Goal: Communication & Community: Answer question/provide support

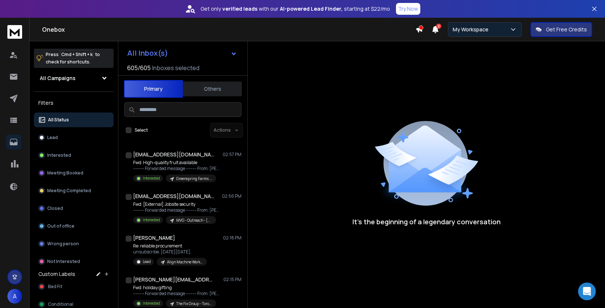
click at [479, 34] on button "My Workspace" at bounding box center [485, 29] width 74 height 15
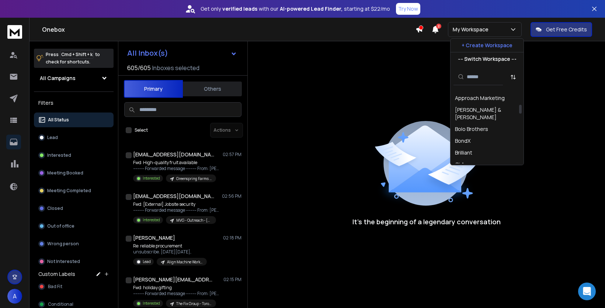
scroll to position [546, 0]
drag, startPoint x: 520, startPoint y: 92, endPoint x: 520, endPoint y: 173, distance: 81.1
click at [522, 163] on div at bounding box center [520, 158] width 3 height 9
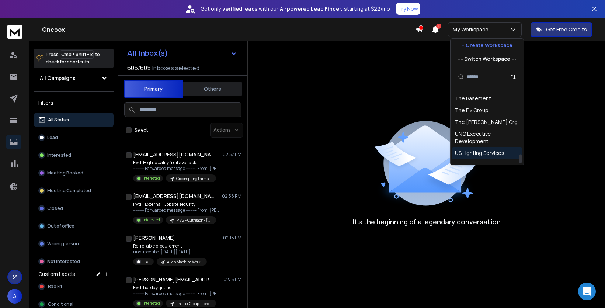
click at [469, 149] on div "US Lighting Services" at bounding box center [479, 152] width 49 height 7
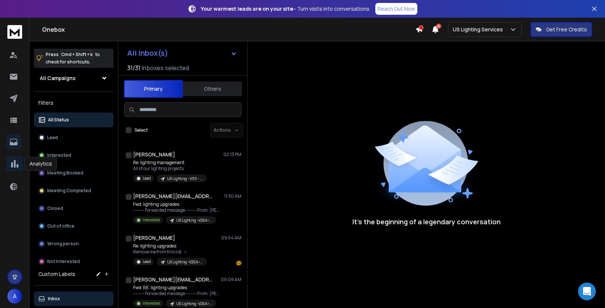
click at [14, 163] on icon at bounding box center [14, 163] width 7 height 7
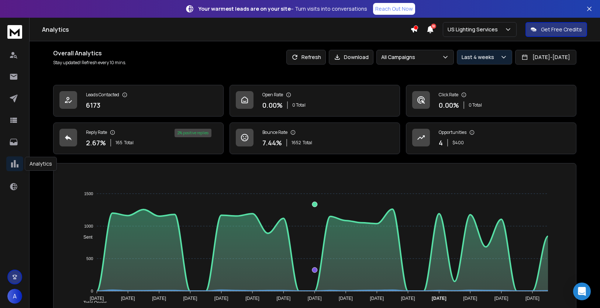
click at [461, 58] on p "Last 4 weeks" at bounding box center [478, 56] width 35 height 7
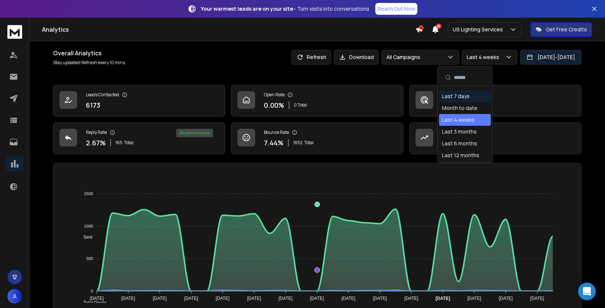
click at [520, 59] on button "[DATE] - [DATE]" at bounding box center [550, 57] width 61 height 15
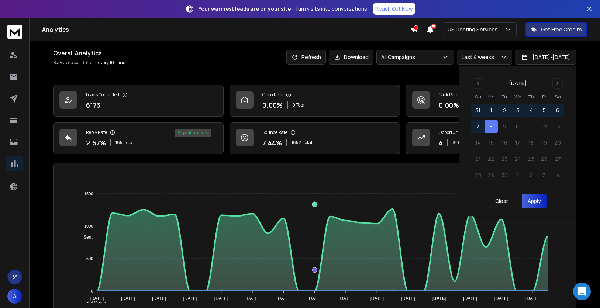
click at [489, 127] on button "8" at bounding box center [490, 126] width 13 height 13
click at [530, 201] on button "Apply" at bounding box center [534, 201] width 25 height 15
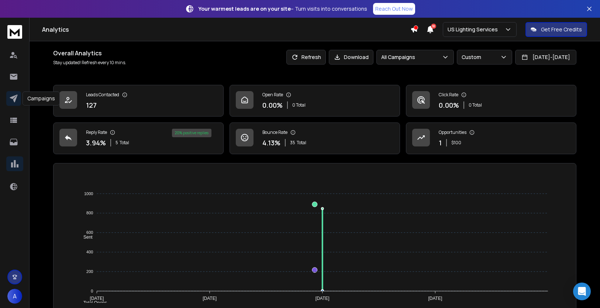
click at [13, 102] on icon at bounding box center [13, 98] width 9 height 9
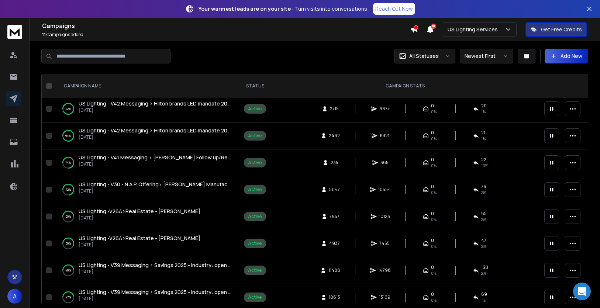
scroll to position [22, 0]
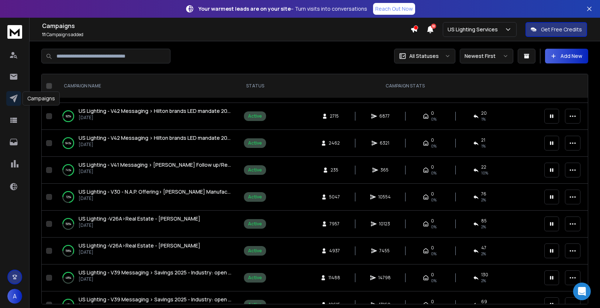
click at [144, 141] on link "US Lighting - V42 Messaging > Hilton brands LED mandate 2025 - [PERSON_NAME]" at bounding box center [155, 137] width 153 height 7
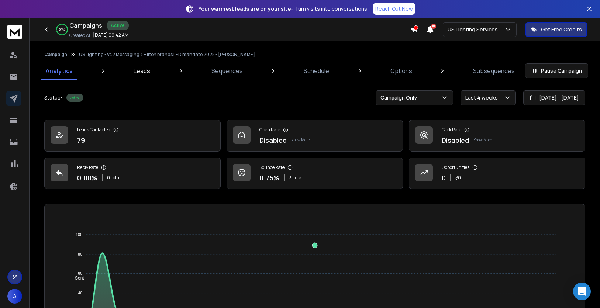
click at [131, 72] on link "Leads" at bounding box center [141, 71] width 25 height 18
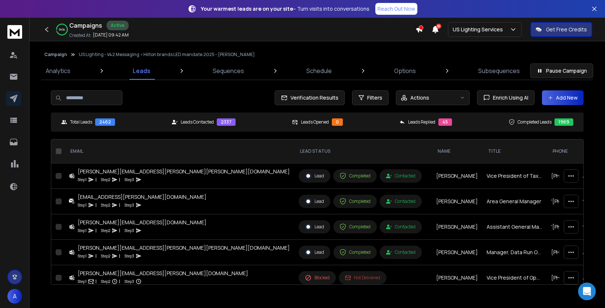
click at [560, 100] on button "Add New" at bounding box center [563, 97] width 42 height 15
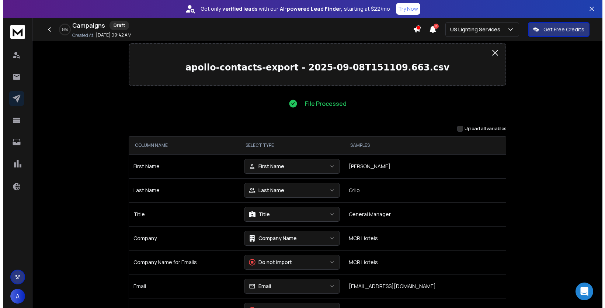
scroll to position [134, 0]
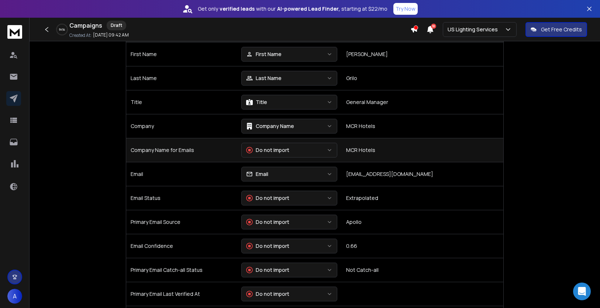
click at [273, 148] on div "Do not import" at bounding box center [267, 149] width 43 height 7
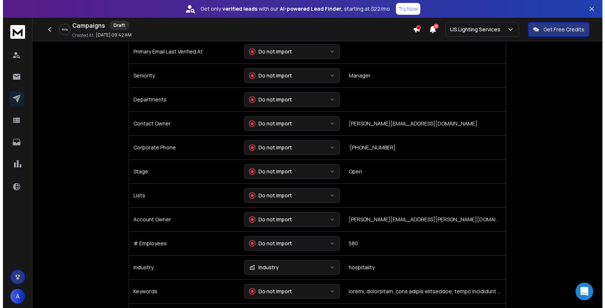
scroll to position [382, 0]
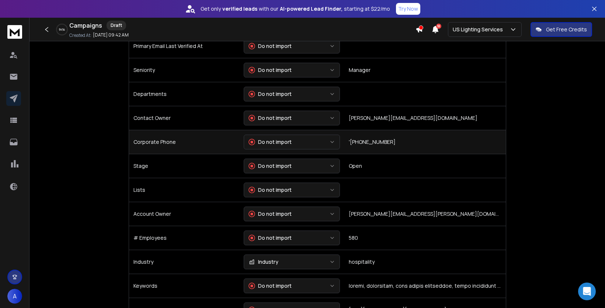
click at [260, 141] on div "Do not import" at bounding box center [270, 141] width 43 height 7
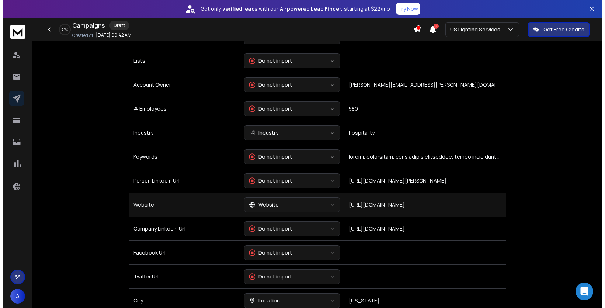
scroll to position [513, 0]
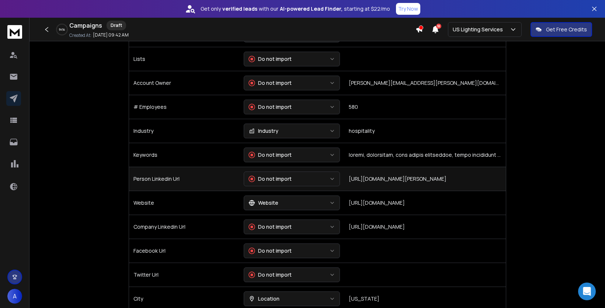
click at [311, 181] on button "Do not import" at bounding box center [292, 179] width 96 height 15
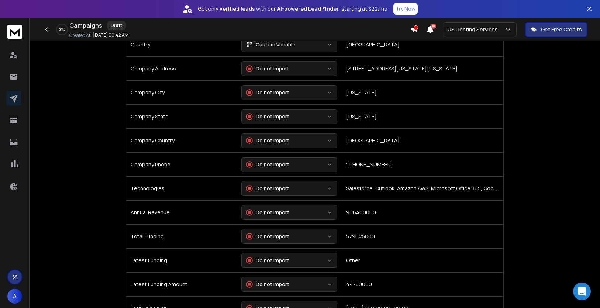
scroll to position [1202, 0]
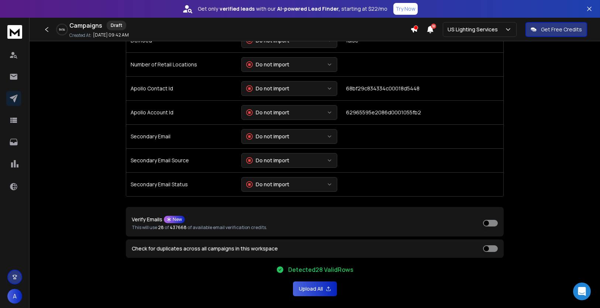
click at [314, 293] on button "Upload All" at bounding box center [315, 288] width 44 height 15
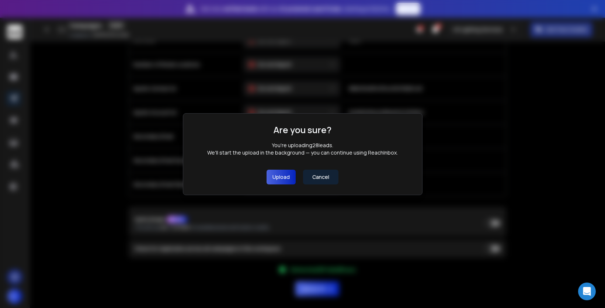
click at [273, 175] on button "Upload" at bounding box center [281, 177] width 29 height 15
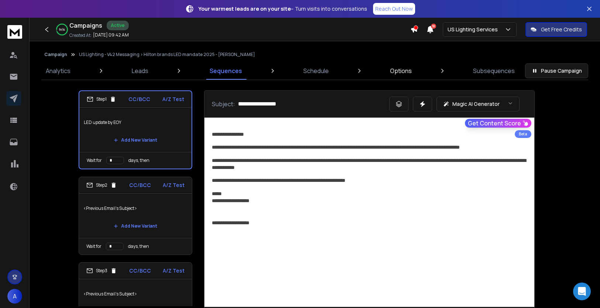
click at [407, 74] on p "Options" at bounding box center [401, 70] width 22 height 9
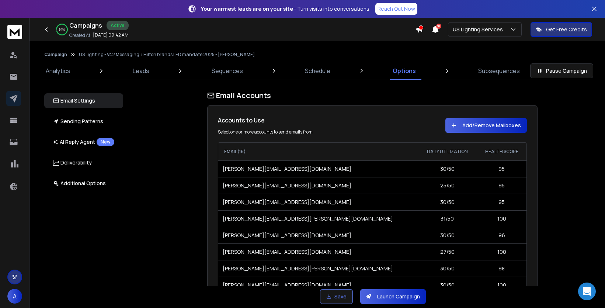
click at [368, 295] on icon at bounding box center [368, 296] width 5 height 5
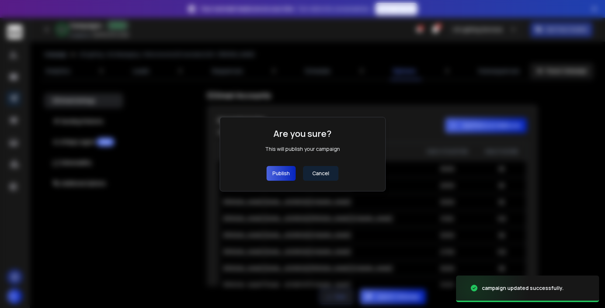
click at [285, 170] on button "Publish" at bounding box center [281, 173] width 29 height 15
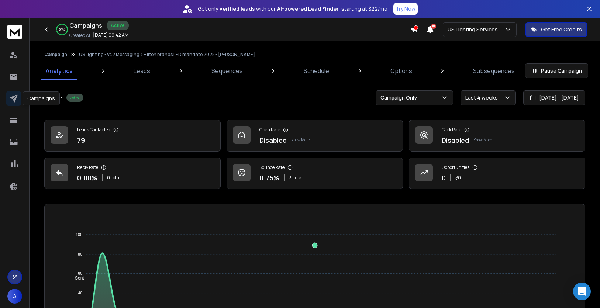
click at [17, 97] on icon at bounding box center [13, 98] width 9 height 9
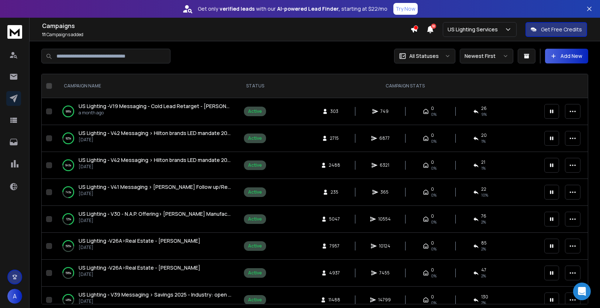
click at [215, 134] on span "US Lighting - V42 Messaging > Hilton brands LED mandate 2025 - [PERSON_NAME]" at bounding box center [179, 132] width 201 height 7
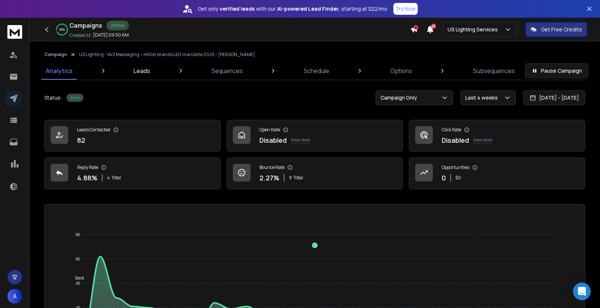
click at [152, 72] on link "Leads" at bounding box center [141, 71] width 25 height 18
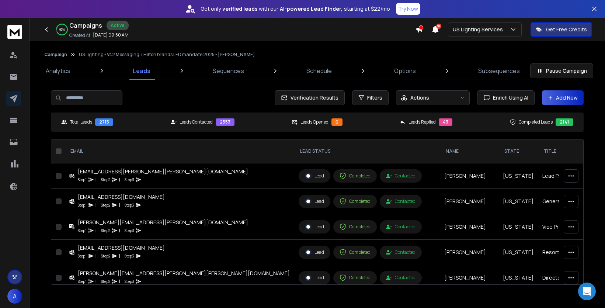
click at [564, 101] on button "Add New" at bounding box center [563, 97] width 42 height 15
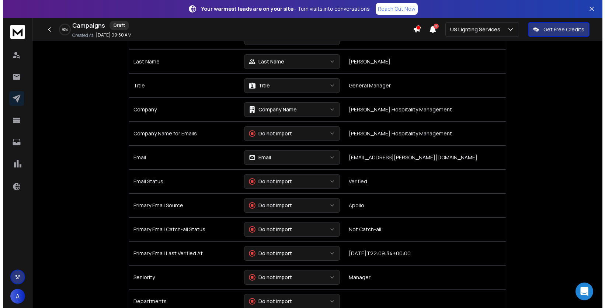
scroll to position [154, 0]
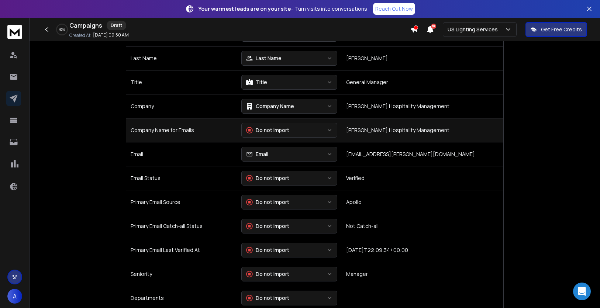
click at [264, 132] on div "Do not import" at bounding box center [267, 130] width 43 height 7
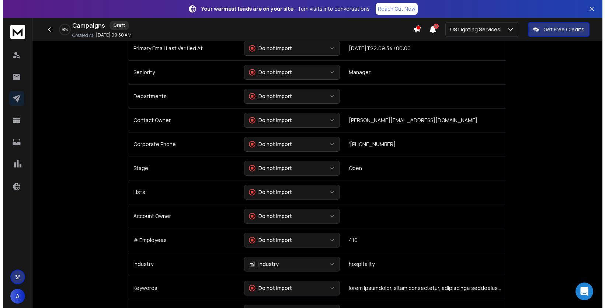
scroll to position [369, 0]
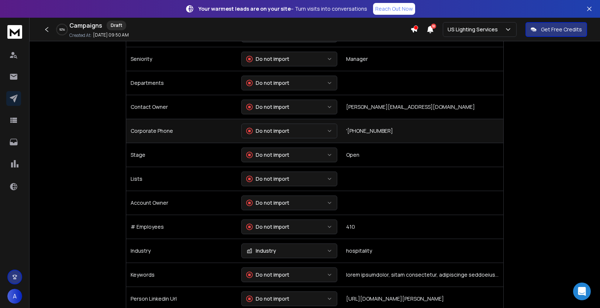
click at [273, 133] on div "Do not import" at bounding box center [267, 130] width 43 height 7
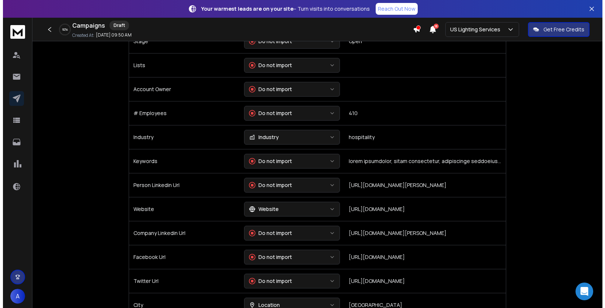
scroll to position [504, 0]
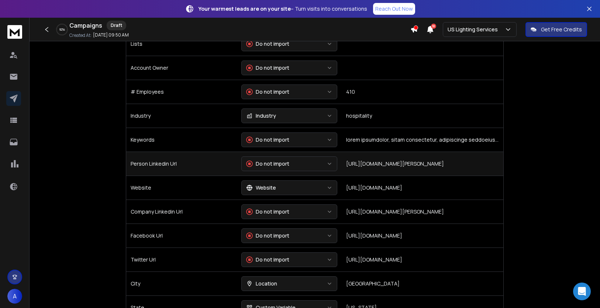
click at [277, 164] on div "Do not import" at bounding box center [267, 163] width 43 height 7
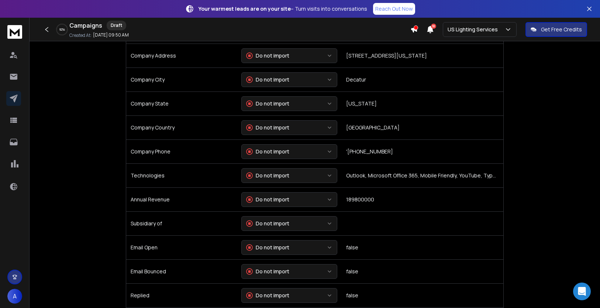
scroll to position [1083, 0]
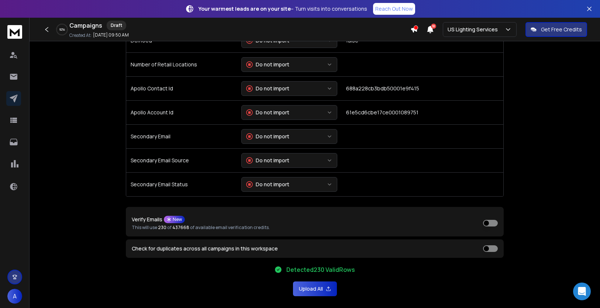
click at [302, 290] on button "Upload All" at bounding box center [315, 288] width 44 height 15
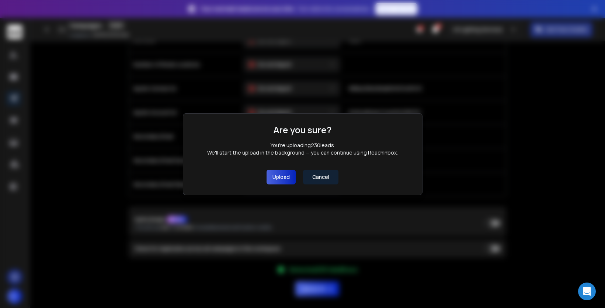
click at [281, 177] on button "Upload" at bounding box center [281, 177] width 29 height 15
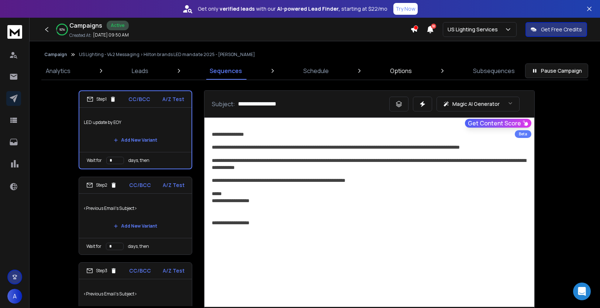
click at [409, 70] on p "Options" at bounding box center [401, 70] width 22 height 9
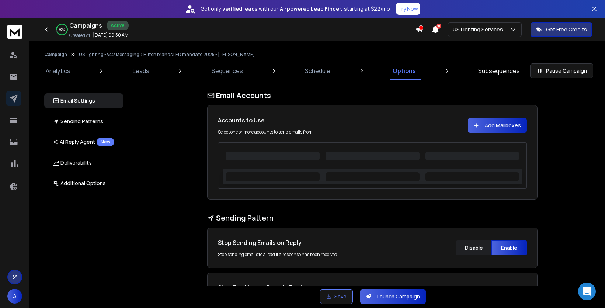
click at [509, 75] on p "Subsequences" at bounding box center [499, 70] width 42 height 9
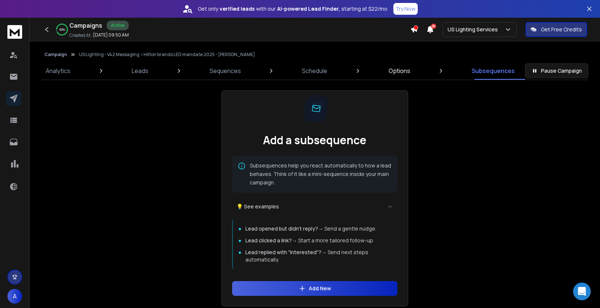
click at [408, 72] on p "Options" at bounding box center [399, 70] width 22 height 9
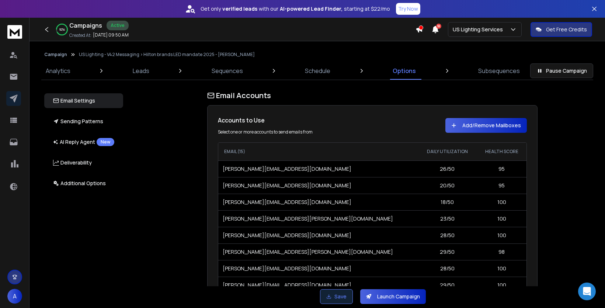
click at [342, 298] on button "Save" at bounding box center [336, 296] width 33 height 15
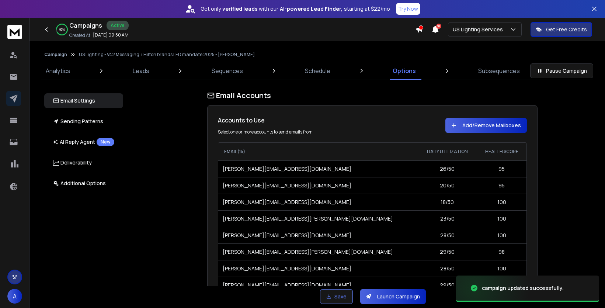
click at [374, 295] on button "Launch Campaign" at bounding box center [393, 296] width 66 height 15
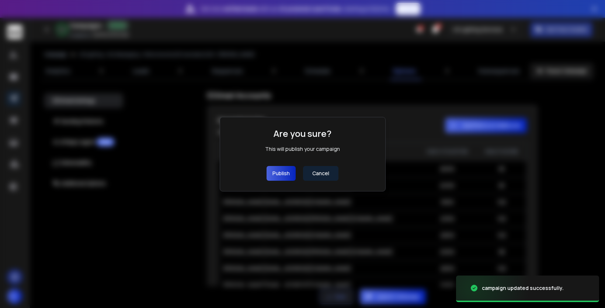
click at [281, 174] on button "Publish" at bounding box center [281, 173] width 29 height 15
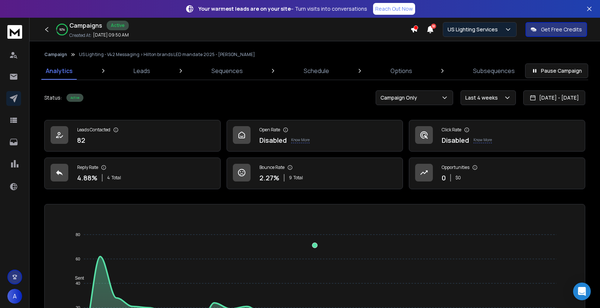
click at [470, 32] on p "US Lighting Services" at bounding box center [473, 29] width 53 height 7
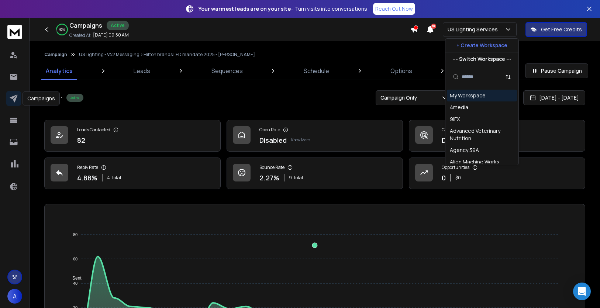
click at [17, 98] on icon at bounding box center [13, 98] width 9 height 9
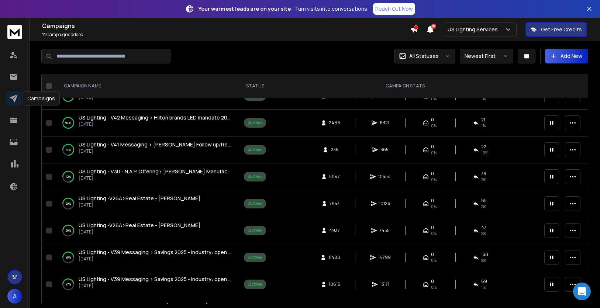
scroll to position [96, 0]
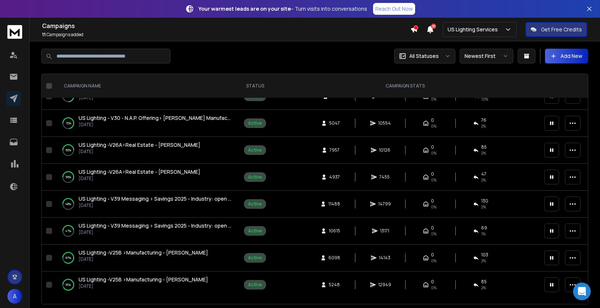
click at [123, 281] on span "US Lighting -V25B >Manufacturing - [PERSON_NAME]" at bounding box center [143, 279] width 129 height 7
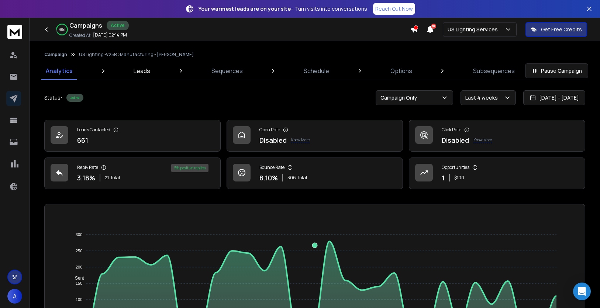
click at [137, 73] on p "Leads" at bounding box center [142, 70] width 17 height 9
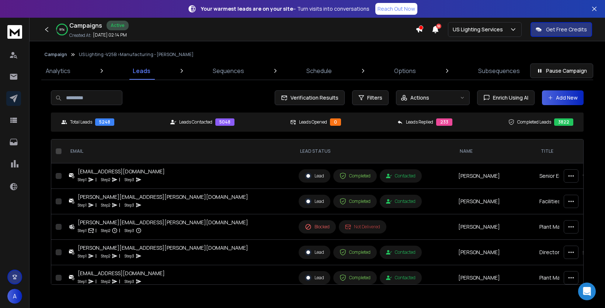
click at [572, 98] on button "Add New" at bounding box center [563, 97] width 42 height 15
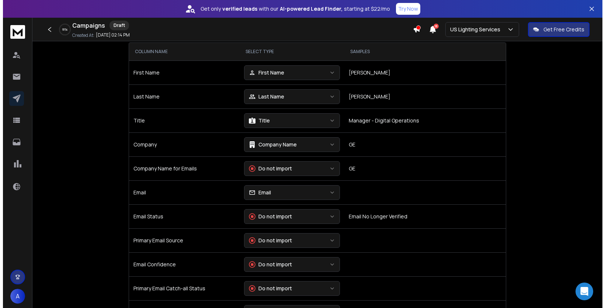
scroll to position [112, 0]
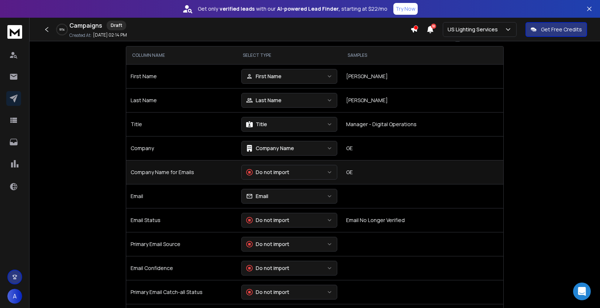
click at [274, 172] on div "Do not import" at bounding box center [267, 172] width 43 height 7
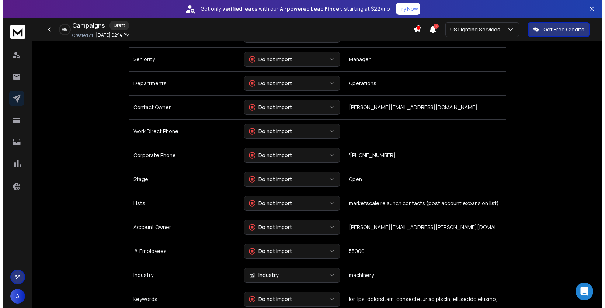
scroll to position [394, 0]
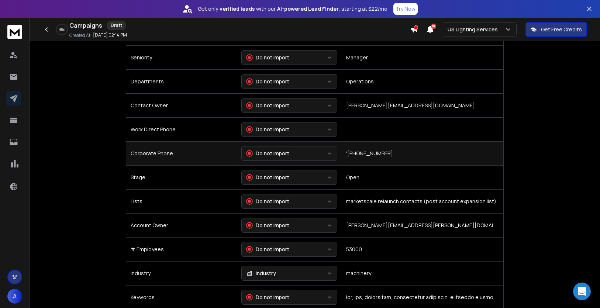
click at [275, 153] on div "Do not import" at bounding box center [267, 153] width 43 height 7
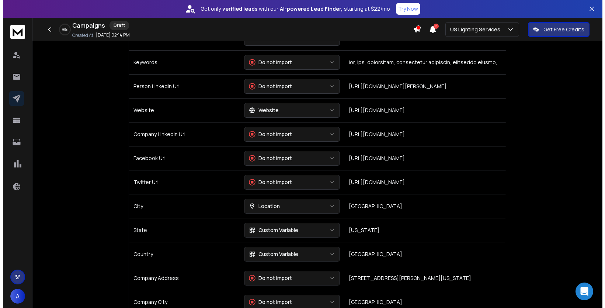
scroll to position [648, 0]
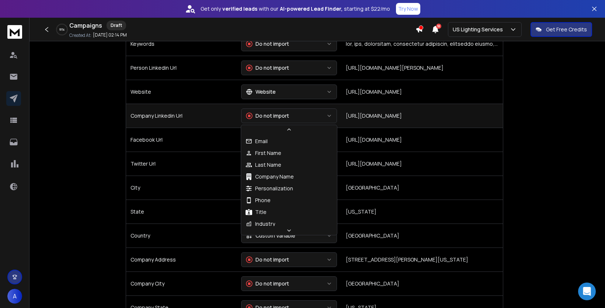
click at [267, 116] on div "Do not import" at bounding box center [267, 115] width 43 height 7
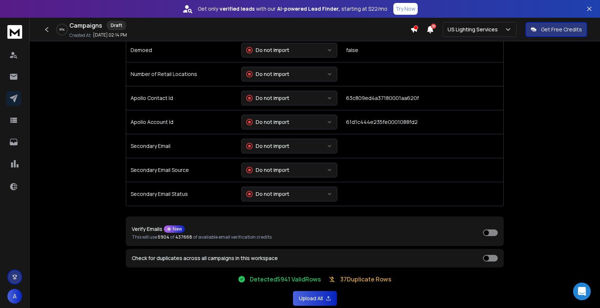
scroll to position [1226, 0]
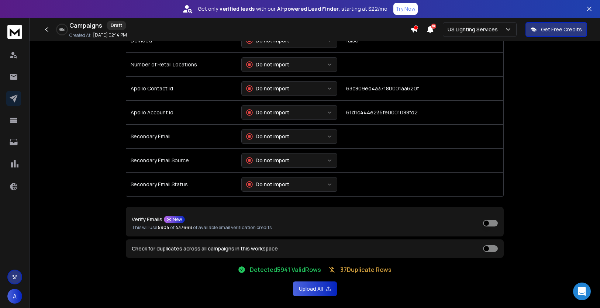
click at [318, 291] on button "Upload All" at bounding box center [315, 288] width 44 height 15
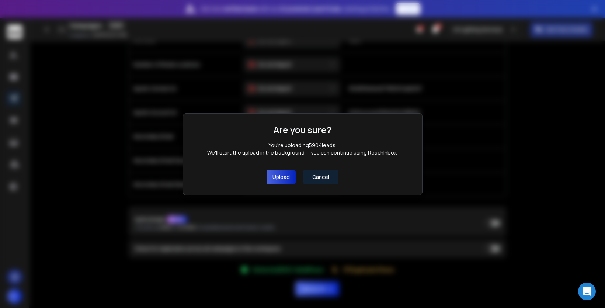
click at [278, 178] on button "Upload" at bounding box center [281, 177] width 29 height 15
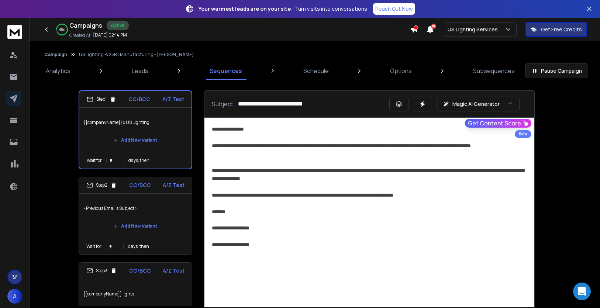
drag, startPoint x: 346, startPoint y: 106, endPoint x: 284, endPoint y: 100, distance: 63.0
click at [231, 100] on div "**********" at bounding box center [297, 104] width 170 height 9
click at [332, 132] on div "**********" at bounding box center [369, 129] width 315 height 8
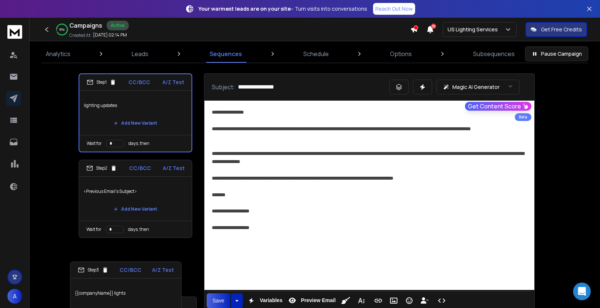
scroll to position [31, 0]
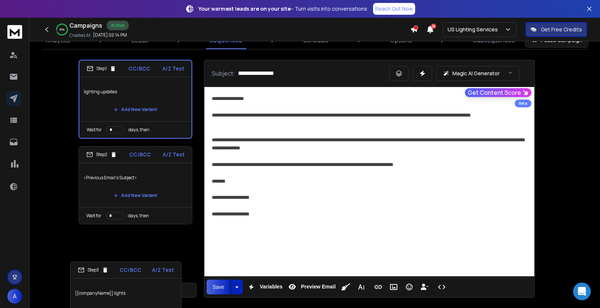
drag, startPoint x: 143, startPoint y: 296, endPoint x: 132, endPoint y: 295, distance: 10.7
click at [132, 295] on div "Step 1 CC/BCC A/Z Test lighting updates Add New Variant Wait for * days, then S…" at bounding box center [138, 179] width 118 height 238
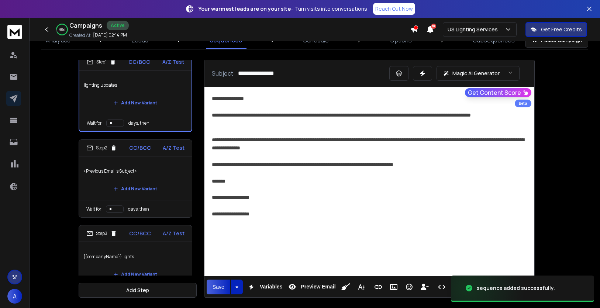
click at [131, 261] on p "{{companyName}} lights" at bounding box center [135, 256] width 104 height 21
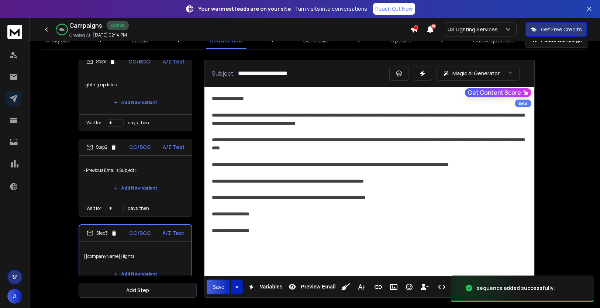
drag, startPoint x: 317, startPoint y: 73, endPoint x: 240, endPoint y: 73, distance: 76.7
click at [240, 73] on input "**********" at bounding box center [310, 73] width 144 height 9
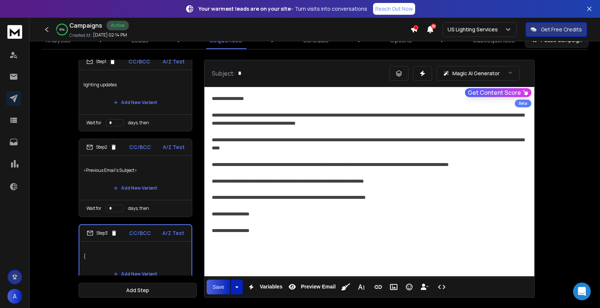
click at [147, 90] on p "lighting updates" at bounding box center [135, 85] width 104 height 21
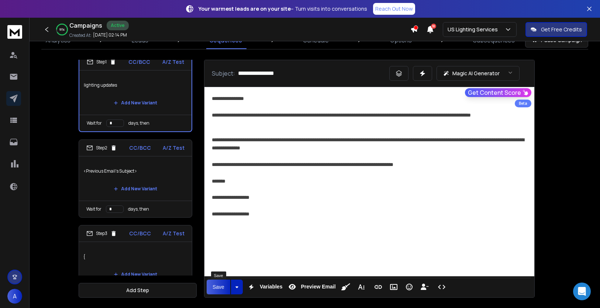
type input "*"
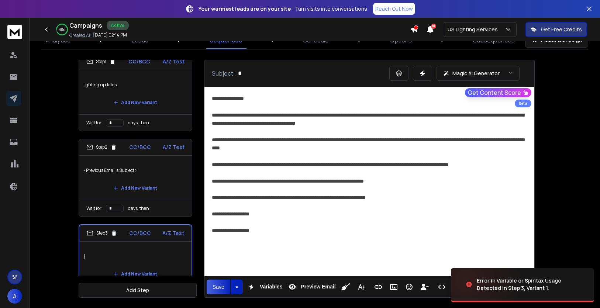
click at [105, 258] on p "{" at bounding box center [135, 256] width 103 height 21
click at [264, 71] on input "*" at bounding box center [310, 73] width 144 height 9
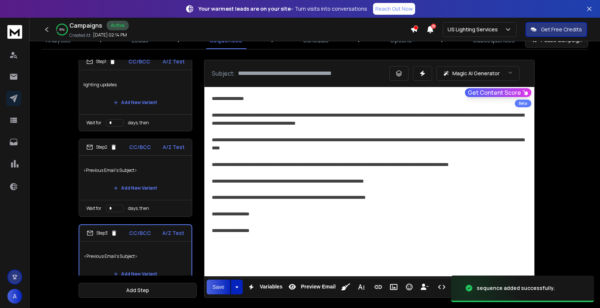
click at [152, 91] on p "lighting updates" at bounding box center [135, 85] width 104 height 21
type input "**********"
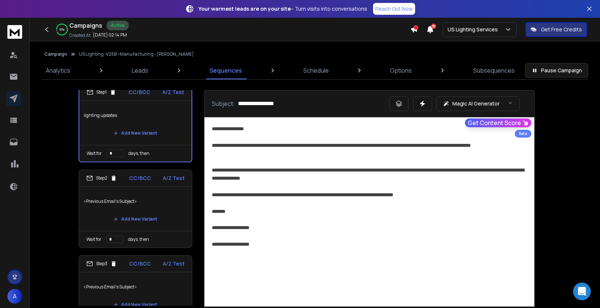
scroll to position [0, 0]
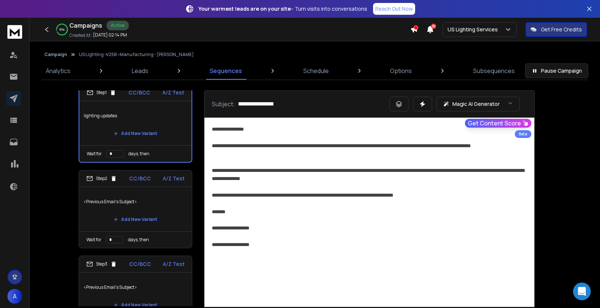
click at [208, 244] on div "**********" at bounding box center [369, 210] width 330 height 185
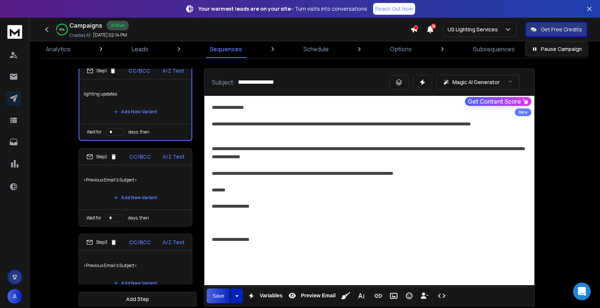
scroll to position [31, 0]
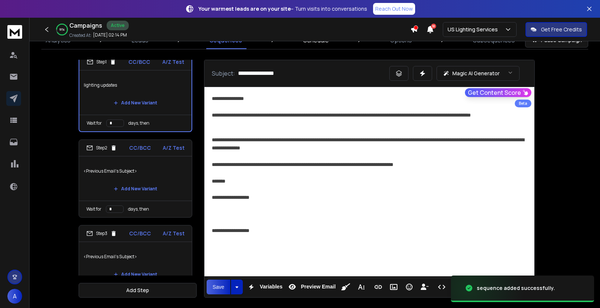
click at [318, 42] on p "Schedule" at bounding box center [315, 40] width 25 height 9
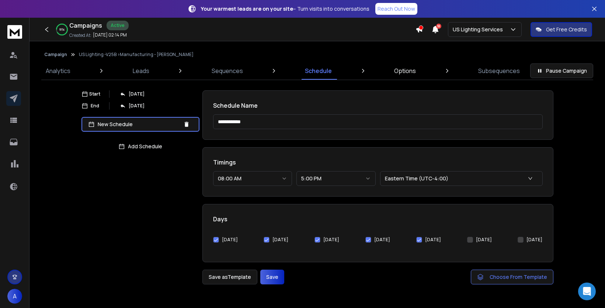
click at [410, 72] on p "Options" at bounding box center [405, 70] width 22 height 9
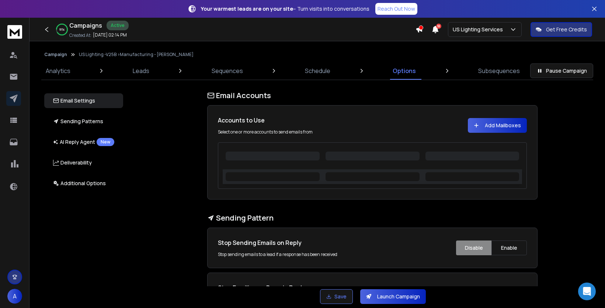
type input "****"
type input "***"
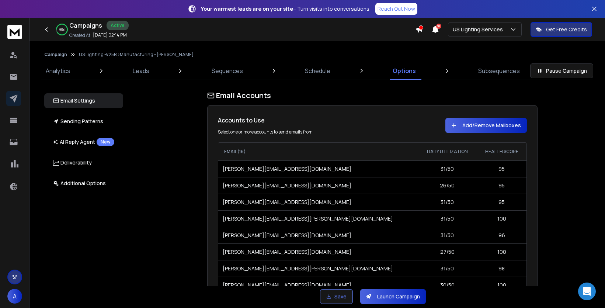
click at [554, 126] on div "Email Accounts Accounts to Use Select one or more accounts to send emails from …" at bounding box center [377, 188] width 484 height 196
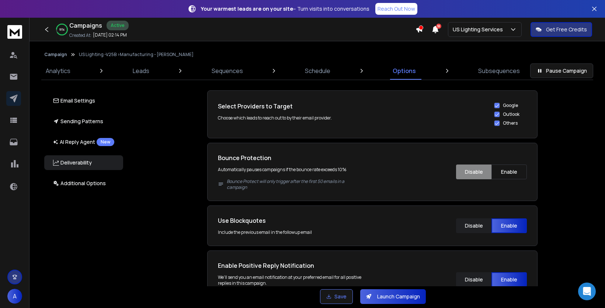
scroll to position [1121, 0]
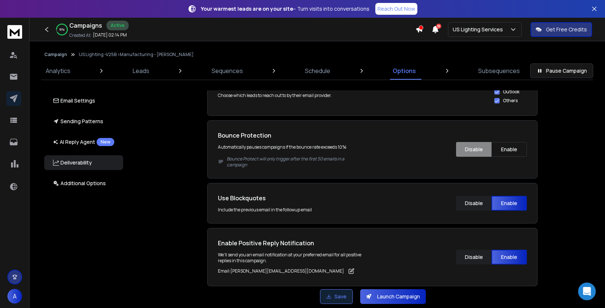
click at [339, 298] on button "Save" at bounding box center [336, 296] width 33 height 15
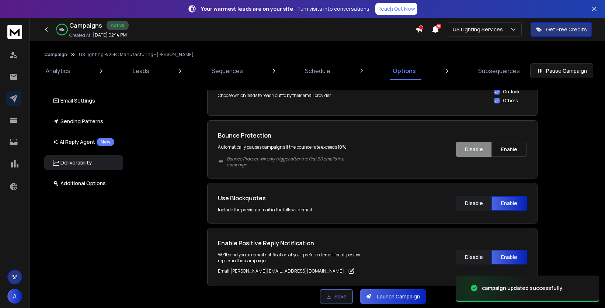
click at [380, 298] on button "Launch Campaign" at bounding box center [393, 296] width 66 height 15
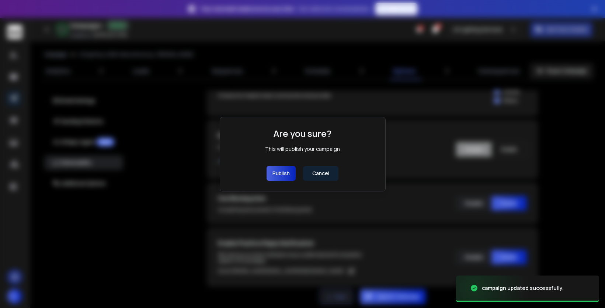
click at [286, 177] on button "Publish" at bounding box center [281, 173] width 29 height 15
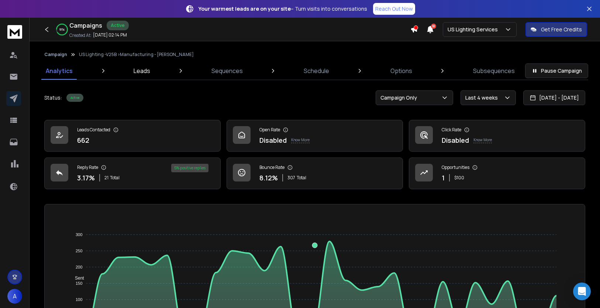
click at [139, 71] on p "Leads" at bounding box center [142, 70] width 17 height 9
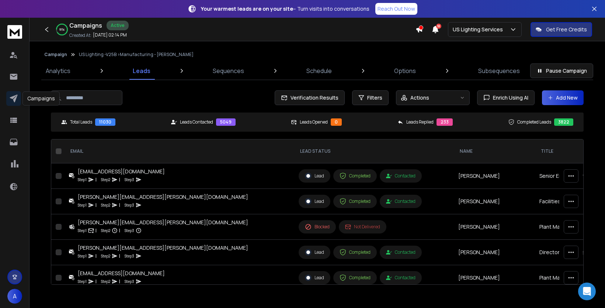
click at [13, 100] on icon at bounding box center [14, 98] width 8 height 8
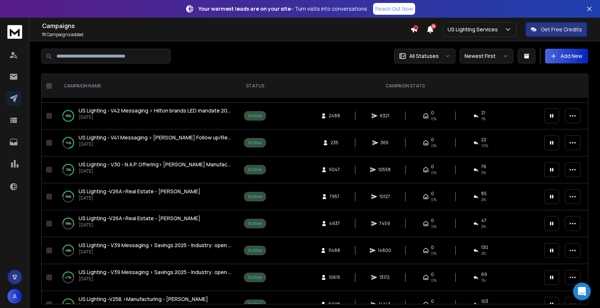
scroll to position [96, 0]
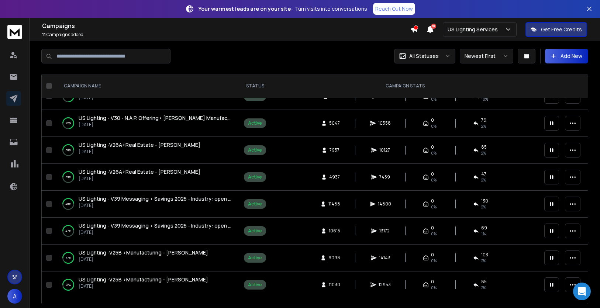
click at [156, 252] on span "US Lighting -V25B >Manufacturing - [PERSON_NAME]" at bounding box center [143, 252] width 129 height 7
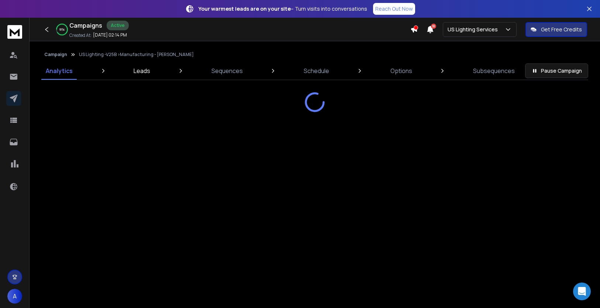
click at [144, 71] on p "Leads" at bounding box center [142, 70] width 17 height 9
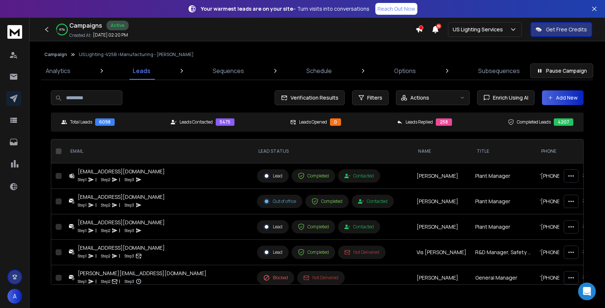
click at [573, 96] on button "Add New" at bounding box center [563, 97] width 42 height 15
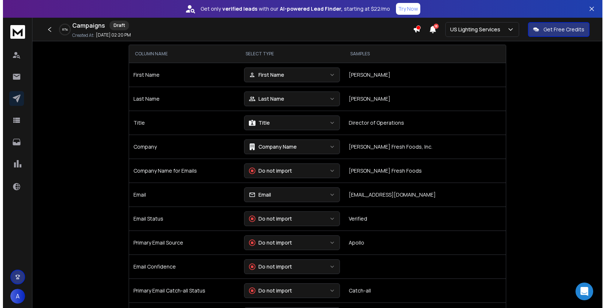
scroll to position [131, 0]
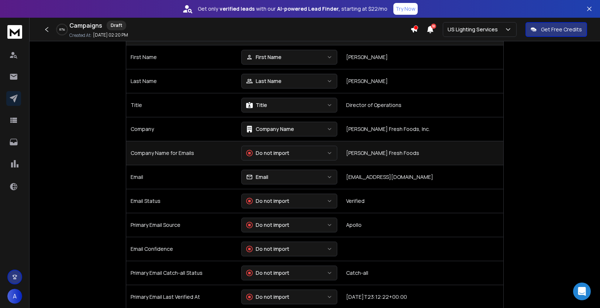
click at [271, 152] on div "Do not import" at bounding box center [267, 152] width 43 height 7
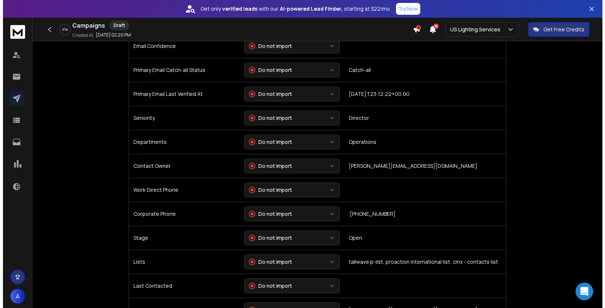
scroll to position [356, 0]
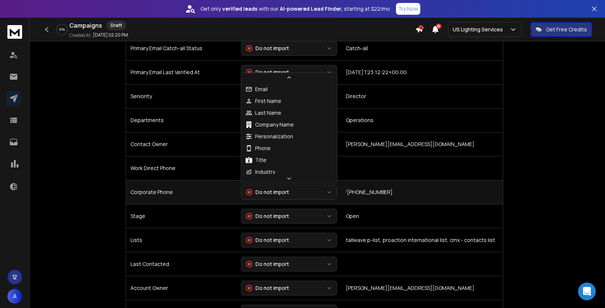
click at [260, 191] on div "Do not import" at bounding box center [267, 191] width 43 height 7
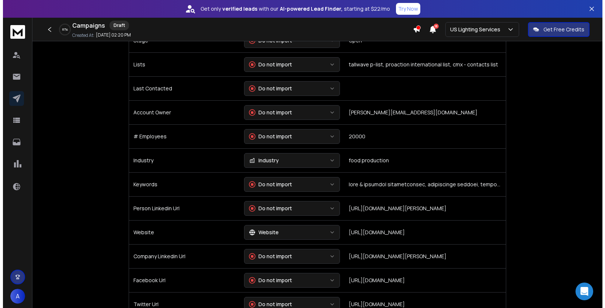
scroll to position [553, 0]
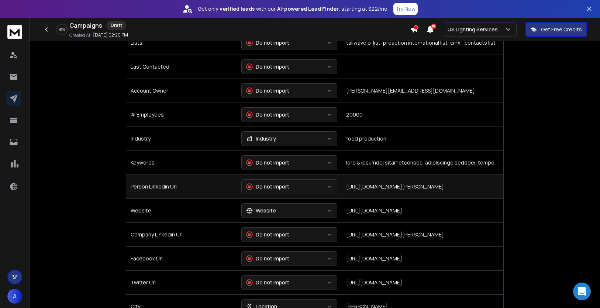
click at [315, 187] on button "Do not import" at bounding box center [289, 186] width 96 height 15
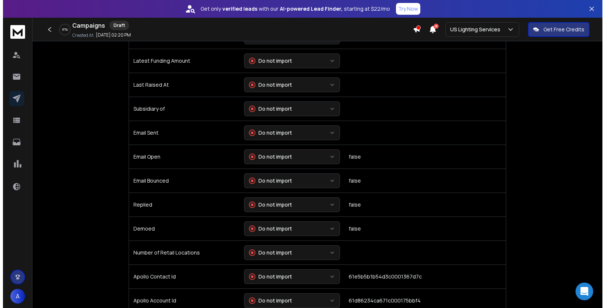
scroll to position [1346, 0]
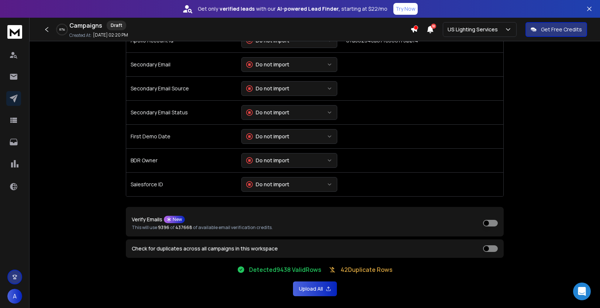
click at [329, 291] on icon at bounding box center [328, 288] width 5 height 5
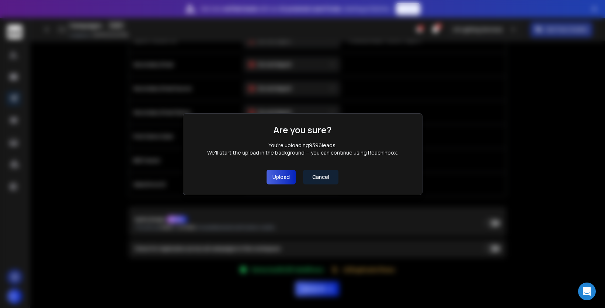
click at [282, 177] on button "Upload" at bounding box center [281, 177] width 29 height 15
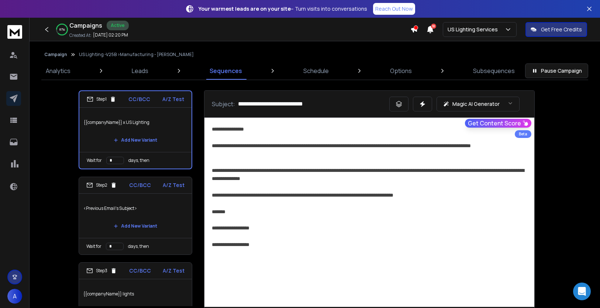
drag, startPoint x: 343, startPoint y: 106, endPoint x: 237, endPoint y: 104, distance: 106.2
click at [237, 104] on div "**********" at bounding box center [297, 104] width 170 height 9
click at [264, 249] on div "**********" at bounding box center [369, 210] width 330 height 185
click at [208, 246] on div "**********" at bounding box center [369, 210] width 330 height 185
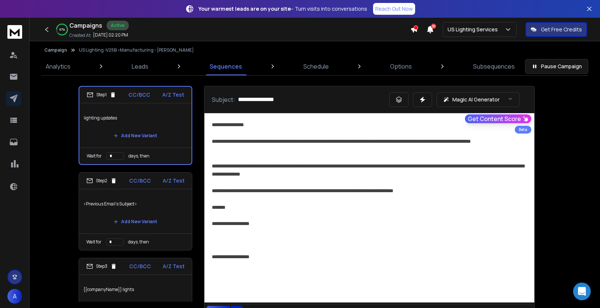
scroll to position [31, 0]
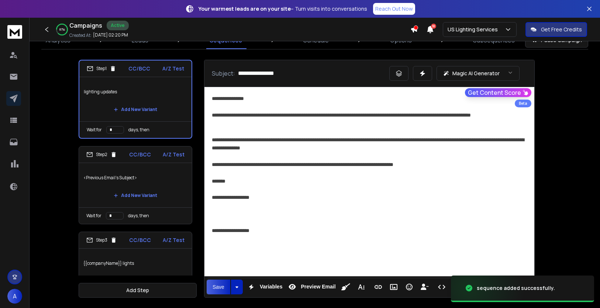
click at [126, 267] on p "{{companyName}} lights" at bounding box center [135, 263] width 104 height 21
type input "**********"
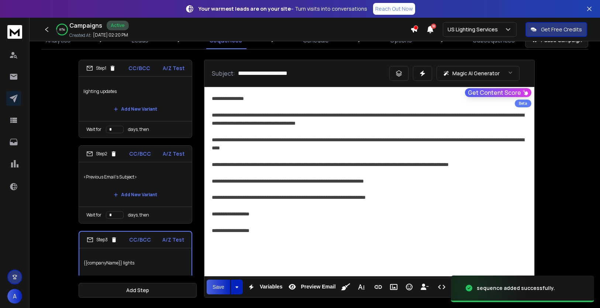
drag, startPoint x: 308, startPoint y: 74, endPoint x: 234, endPoint y: 74, distance: 74.5
click at [234, 74] on div "**********" at bounding box center [297, 73] width 170 height 9
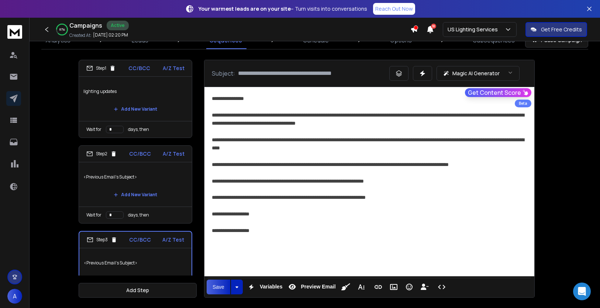
click at [259, 120] on div "**********" at bounding box center [369, 119] width 315 height 17
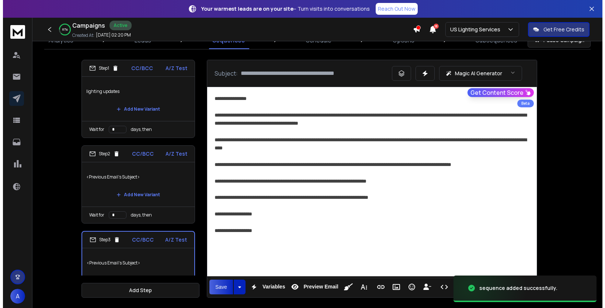
scroll to position [0, 0]
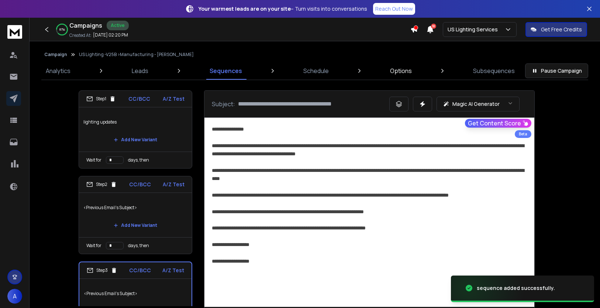
click at [391, 72] on p "Options" at bounding box center [401, 70] width 22 height 9
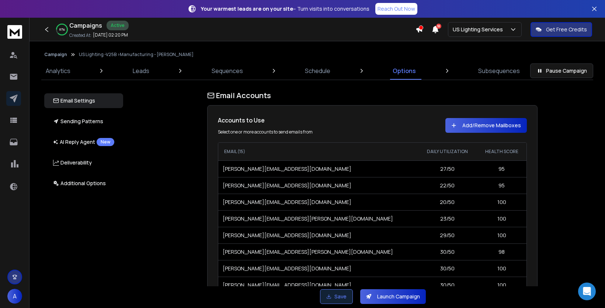
click at [339, 299] on button "Save" at bounding box center [336, 296] width 33 height 15
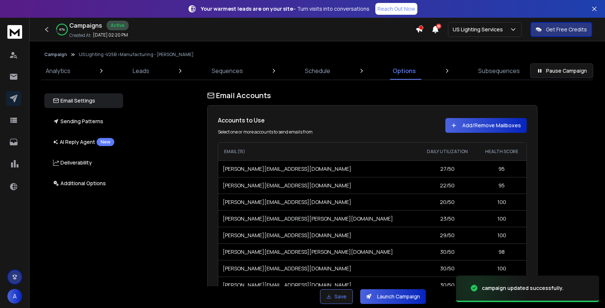
click at [373, 298] on button "Launch Campaign" at bounding box center [393, 296] width 66 height 15
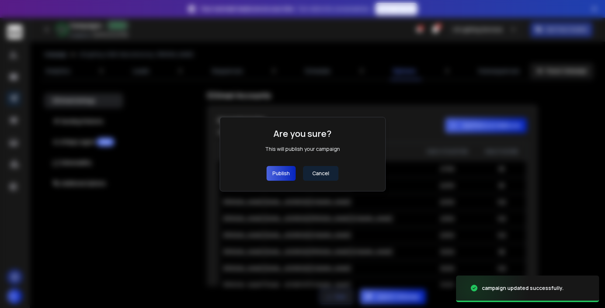
click at [278, 171] on button "Publish" at bounding box center [281, 173] width 29 height 15
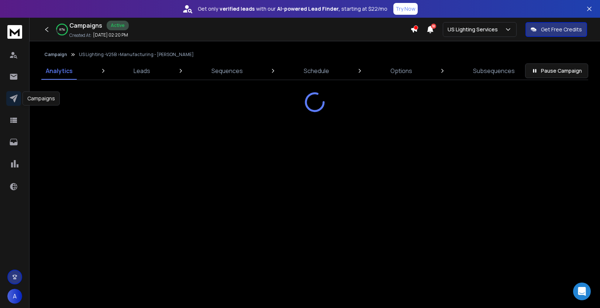
click at [14, 97] on icon at bounding box center [14, 98] width 8 height 8
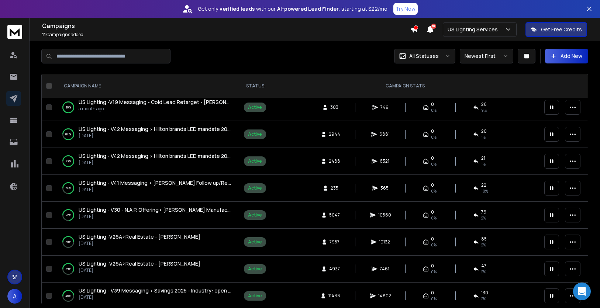
scroll to position [96, 0]
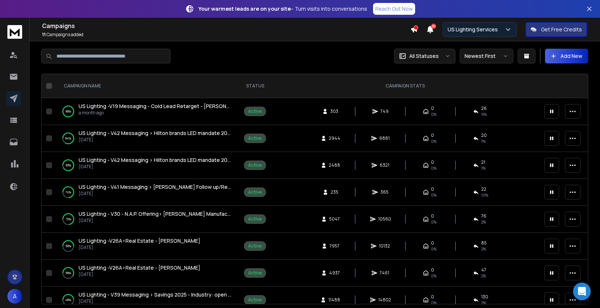
click at [491, 29] on p "US Lighting Services" at bounding box center [473, 29] width 53 height 7
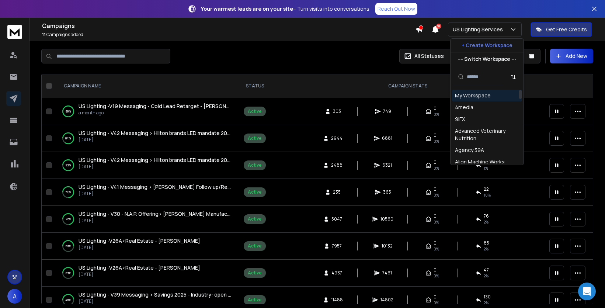
click at [472, 96] on div "My Workspace" at bounding box center [473, 95] width 36 height 7
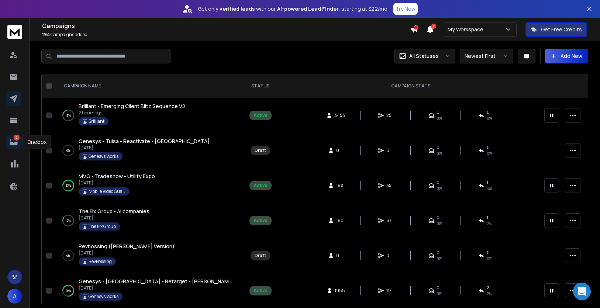
click at [12, 143] on icon at bounding box center [14, 142] width 8 height 7
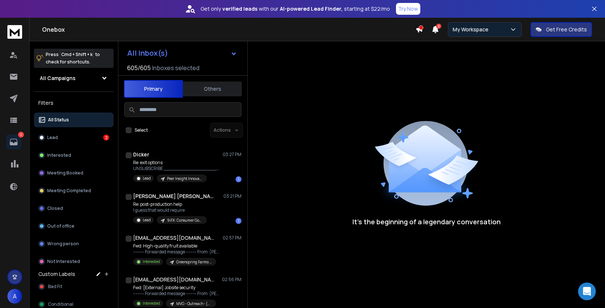
click at [472, 28] on p "My Workspace" at bounding box center [472, 29] width 39 height 7
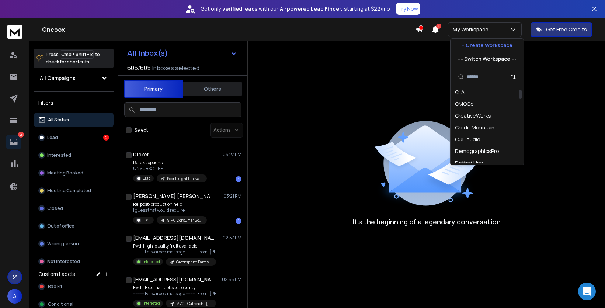
scroll to position [546, 0]
drag, startPoint x: 522, startPoint y: 93, endPoint x: 497, endPoint y: 175, distance: 85.4
click at [521, 163] on div at bounding box center [520, 158] width 3 height 9
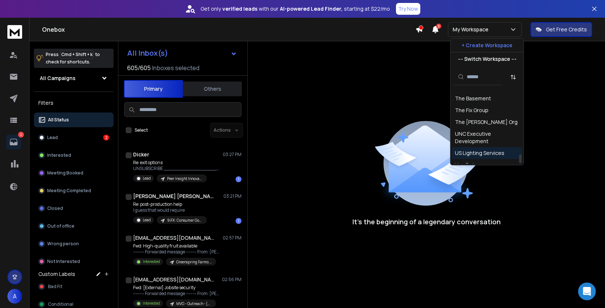
click at [482, 149] on div "US Lighting Services" at bounding box center [479, 152] width 49 height 7
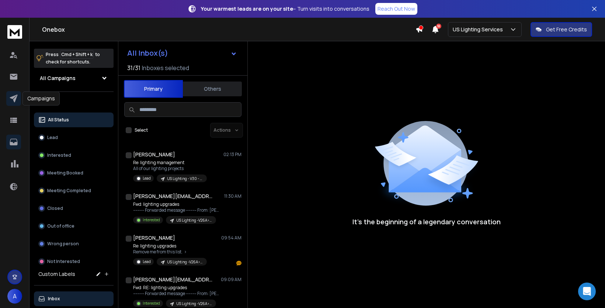
click at [15, 95] on icon at bounding box center [13, 98] width 9 height 9
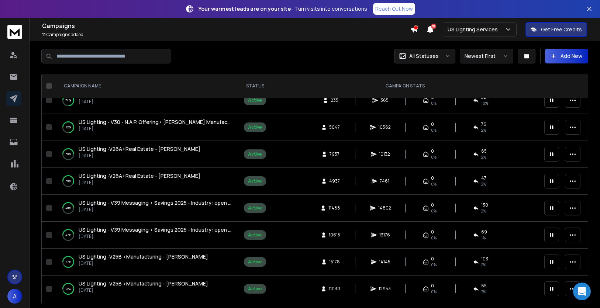
scroll to position [96, 0]
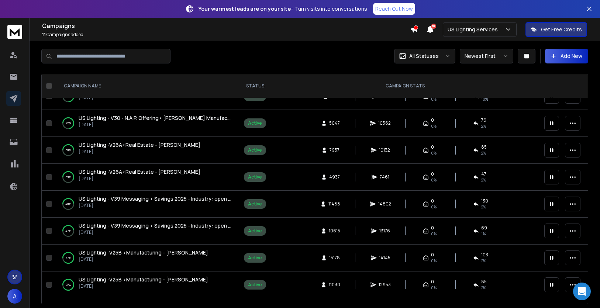
click at [186, 226] on span "US Lighting - V39 Messaging > Savings 2025 - Industry: open - [PERSON_NAME]" at bounding box center [176, 225] width 195 height 7
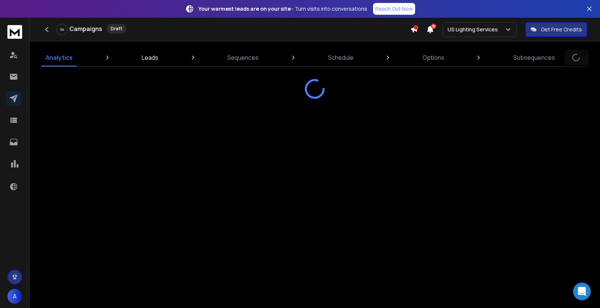
click at [162, 60] on div "Analytics Leads Sequences Schedule Options Subsequences" at bounding box center [314, 58] width 547 height 18
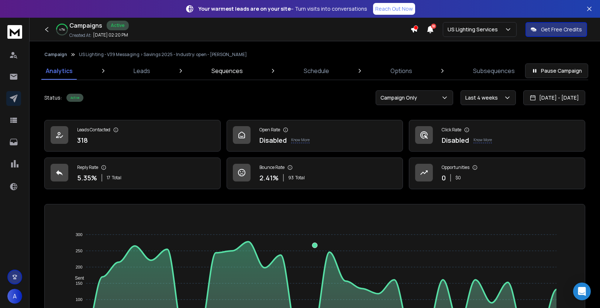
click at [224, 70] on p "Sequences" at bounding box center [226, 70] width 31 height 9
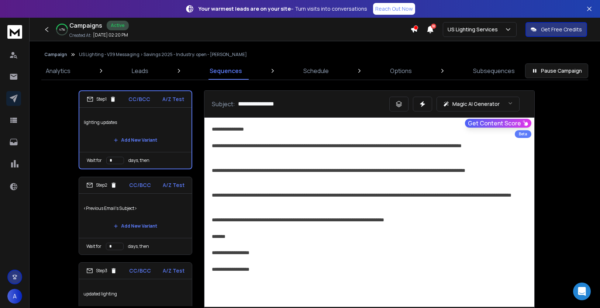
click at [207, 269] on div "**********" at bounding box center [369, 210] width 330 height 185
click at [146, 294] on p "updated lighting" at bounding box center [135, 294] width 104 height 21
type input "**********"
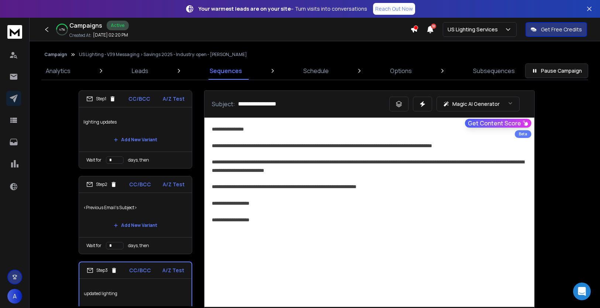
drag, startPoint x: 293, startPoint y: 109, endPoint x: 239, endPoint y: 100, distance: 55.0
click at [233, 99] on div "**********" at bounding box center [369, 104] width 330 height 27
drag, startPoint x: 283, startPoint y: 105, endPoint x: 231, endPoint y: 102, distance: 51.7
click at [231, 102] on div "**********" at bounding box center [297, 104] width 170 height 9
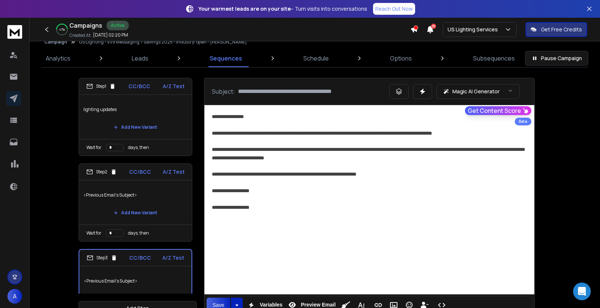
scroll to position [31, 0]
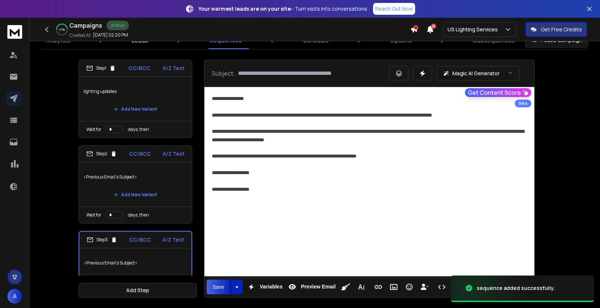
click at [144, 43] on p "Leads" at bounding box center [140, 40] width 17 height 9
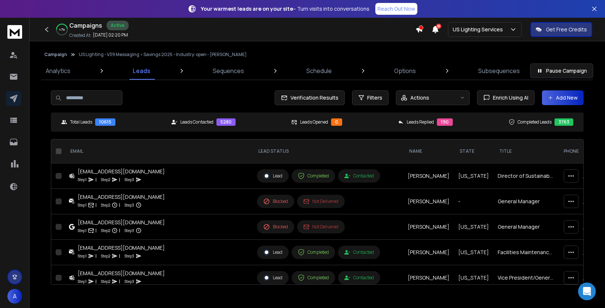
click at [557, 99] on button "Add New" at bounding box center [563, 97] width 42 height 15
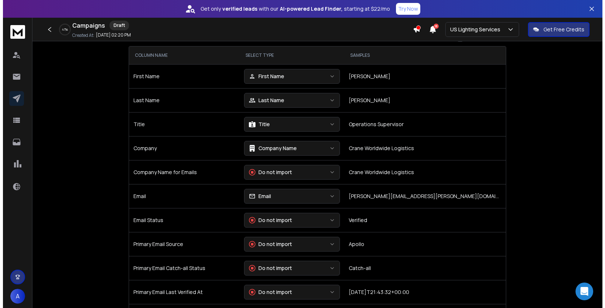
scroll to position [114, 0]
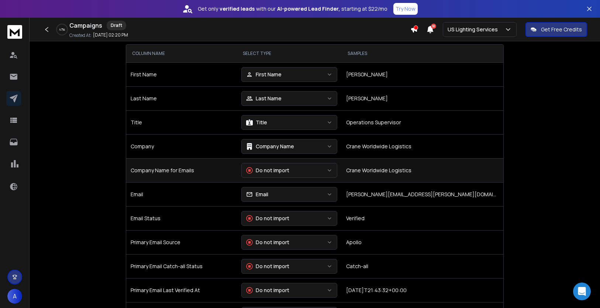
click at [288, 174] on button "Do not import" at bounding box center [289, 170] width 96 height 15
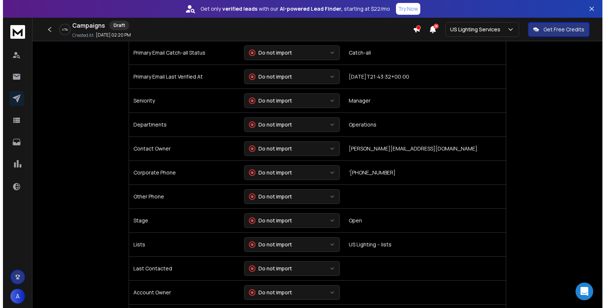
scroll to position [329, 0]
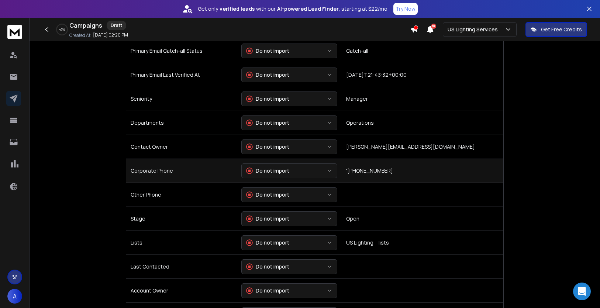
click at [281, 171] on div "Do not import" at bounding box center [267, 170] width 43 height 7
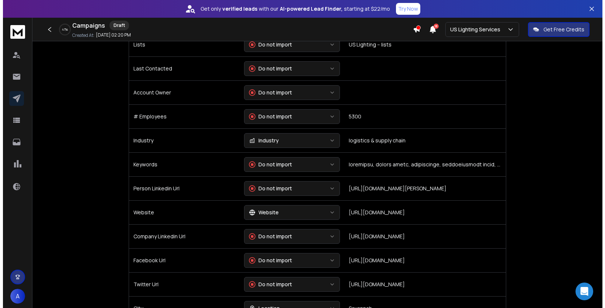
scroll to position [542, 0]
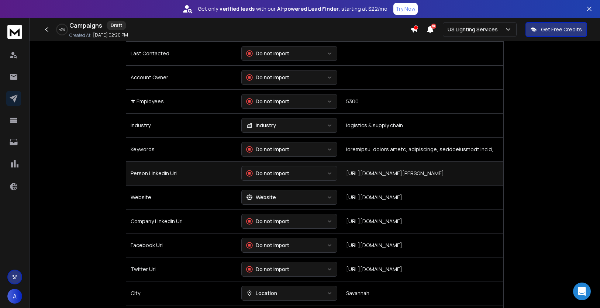
click at [263, 176] on div "Do not import" at bounding box center [267, 173] width 43 height 7
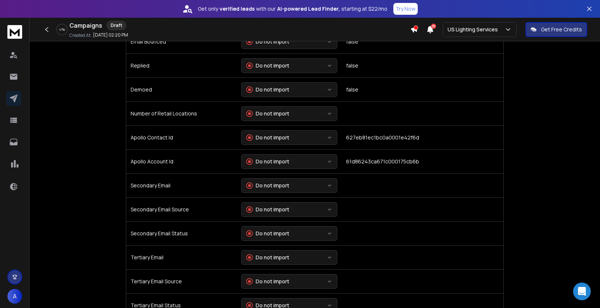
scroll to position [1298, 0]
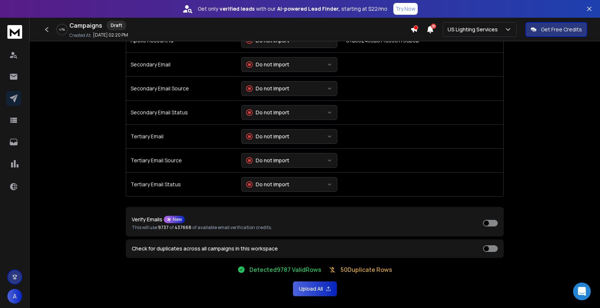
click at [319, 289] on button "Upload All" at bounding box center [315, 288] width 44 height 15
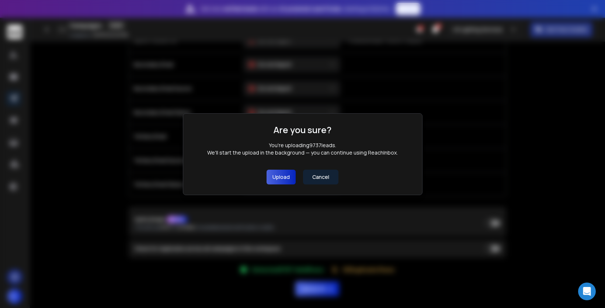
click at [280, 180] on button "Upload" at bounding box center [281, 177] width 29 height 15
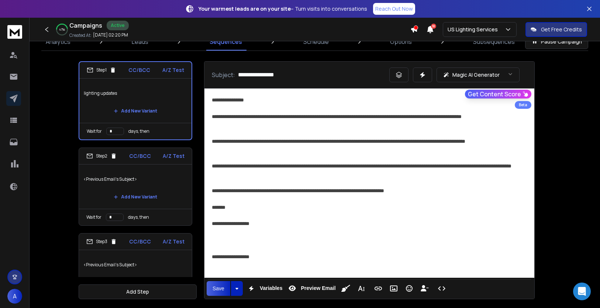
scroll to position [31, 0]
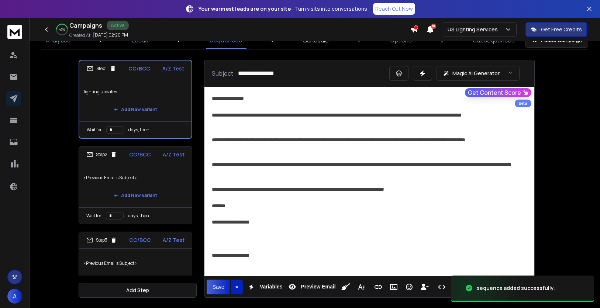
click at [310, 44] on p "Schedule" at bounding box center [315, 40] width 25 height 9
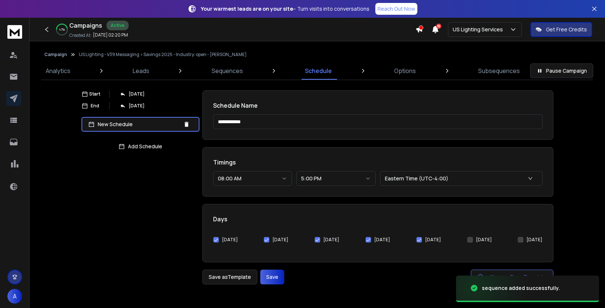
click at [390, 71] on div "Analytics Leads Sequences Schedule Options Subsequences" at bounding box center [282, 71] width 483 height 18
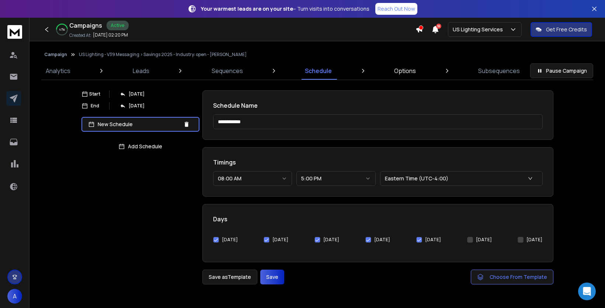
click at [404, 70] on p "Options" at bounding box center [405, 70] width 22 height 9
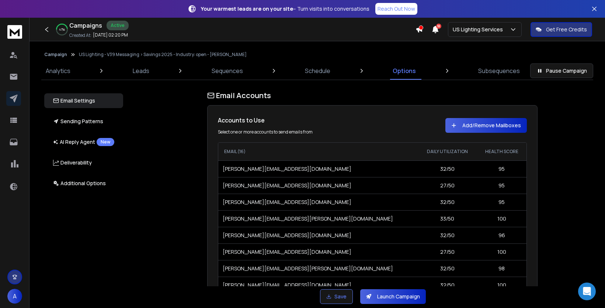
click at [600, 220] on div "Email Accounts Accounts to Use Select one or more accounts to send emails from …" at bounding box center [377, 188] width 484 height 196
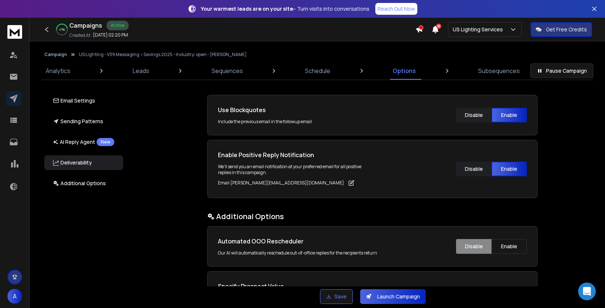
scroll to position [1210, 0]
click at [330, 299] on button "Save" at bounding box center [336, 296] width 33 height 15
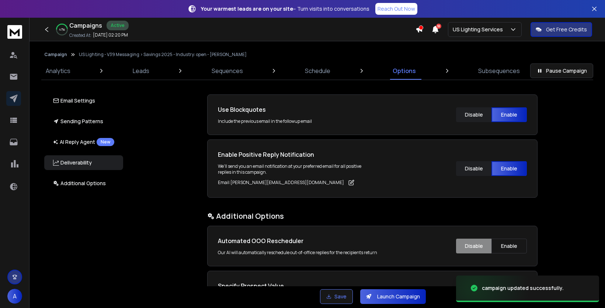
click at [381, 294] on button "Launch Campaign" at bounding box center [393, 296] width 66 height 15
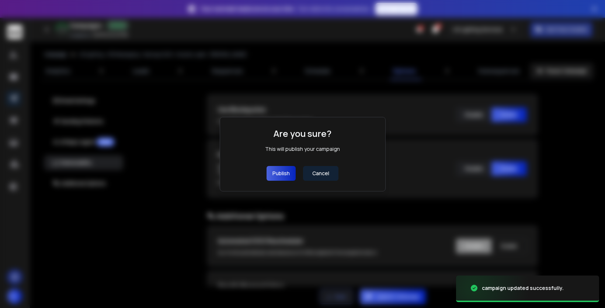
click at [279, 176] on button "Publish" at bounding box center [281, 173] width 29 height 15
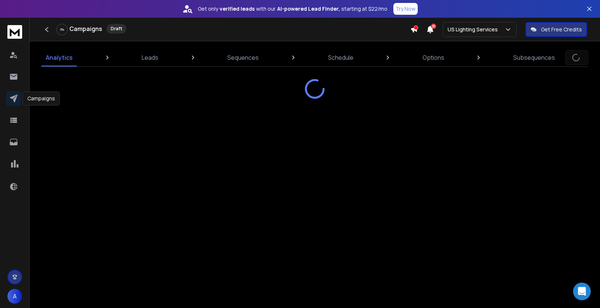
click at [13, 97] on icon at bounding box center [14, 98] width 8 height 8
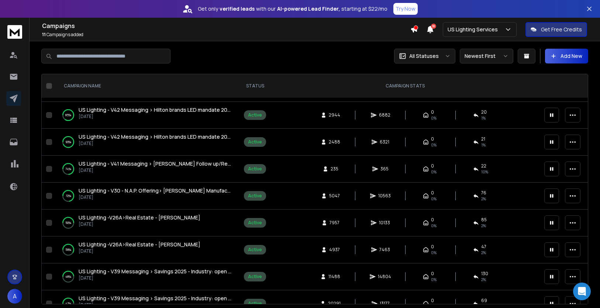
scroll to position [96, 0]
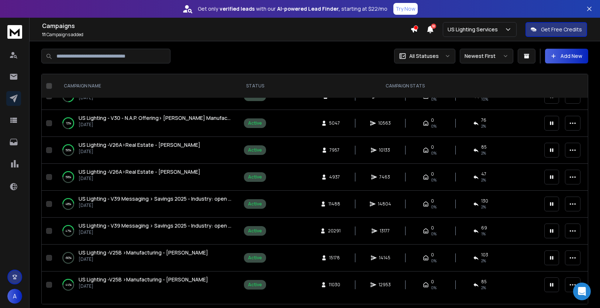
click at [141, 196] on span "US Lighting - V39 Messaging > Savings 2025 - Industry: open - [PERSON_NAME]" at bounding box center [176, 198] width 195 height 7
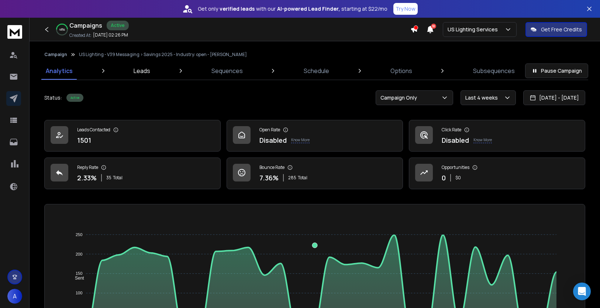
click at [149, 72] on p "Leads" at bounding box center [142, 70] width 17 height 9
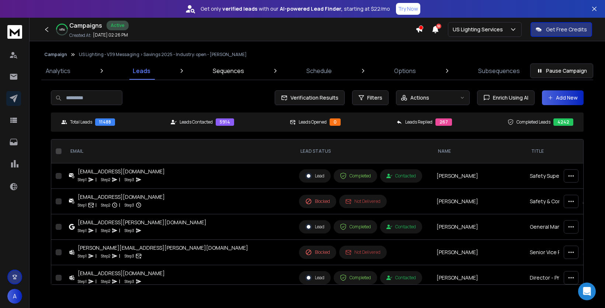
click at [212, 69] on link "Sequences" at bounding box center [228, 71] width 40 height 18
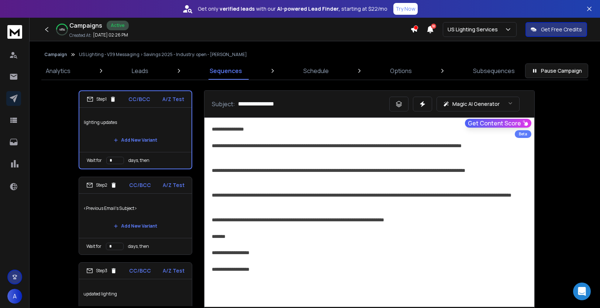
click at [208, 268] on div "**********" at bounding box center [369, 210] width 330 height 185
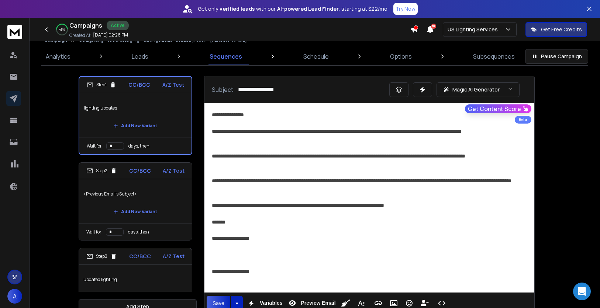
scroll to position [31, 0]
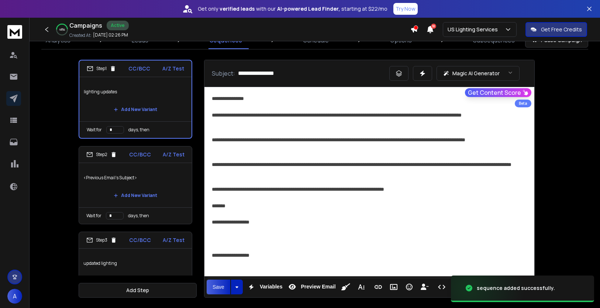
click at [118, 266] on p "updated lighting" at bounding box center [135, 263] width 104 height 21
type input "**********"
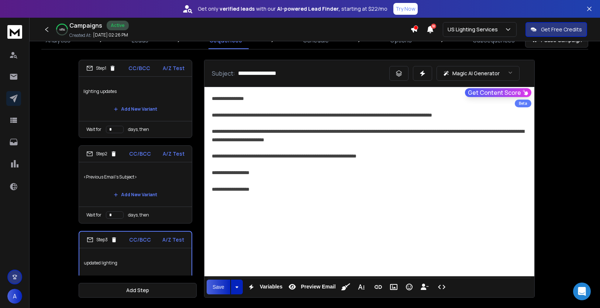
drag, startPoint x: 289, startPoint y: 76, endPoint x: 235, endPoint y: 76, distance: 54.2
click at [235, 76] on div "**********" at bounding box center [297, 73] width 170 height 9
click at [207, 191] on div "**********" at bounding box center [369, 179] width 330 height 185
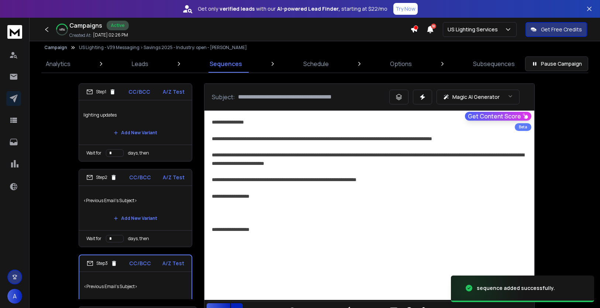
scroll to position [0, 0]
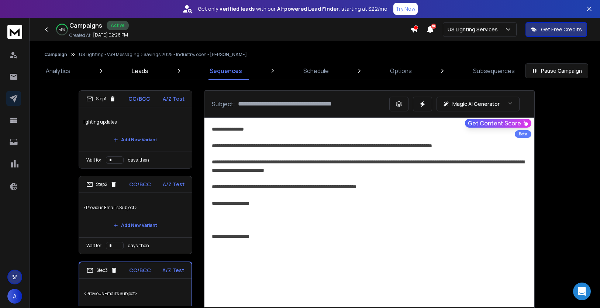
click at [143, 72] on p "Leads" at bounding box center [140, 70] width 17 height 9
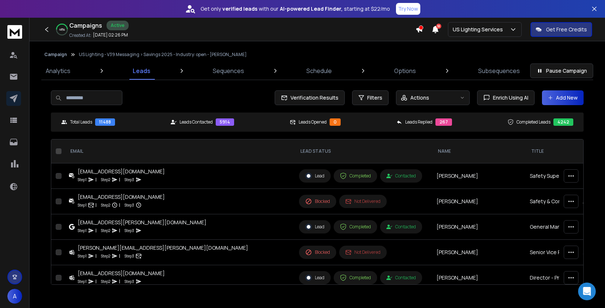
click at [571, 100] on button "Add New" at bounding box center [563, 97] width 42 height 15
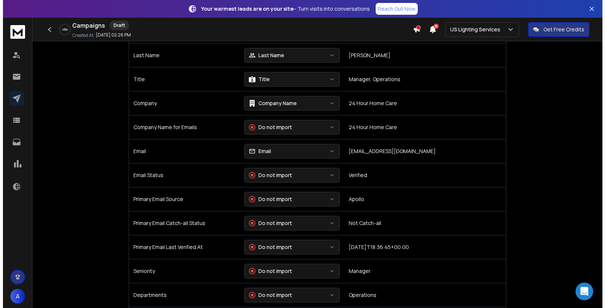
scroll to position [161, 0]
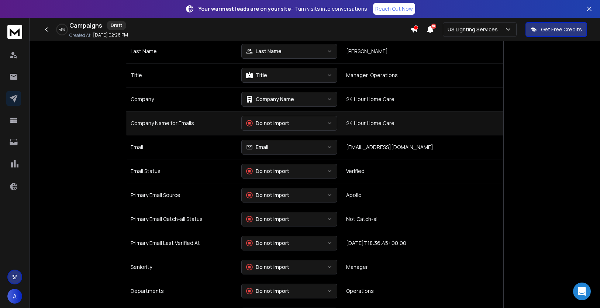
click at [262, 125] on div "Do not import" at bounding box center [267, 123] width 43 height 7
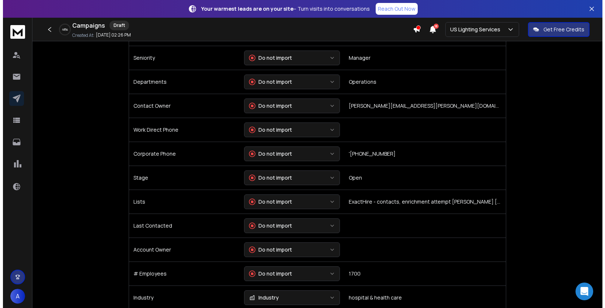
scroll to position [374, 0]
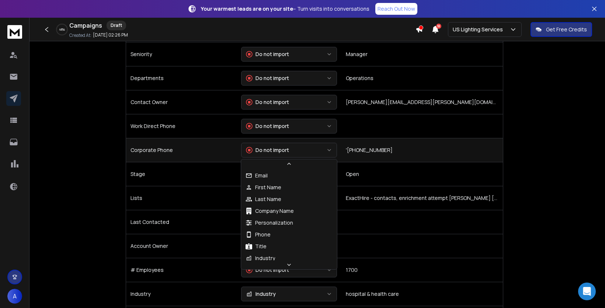
click at [274, 150] on div "Do not import" at bounding box center [267, 149] width 43 height 7
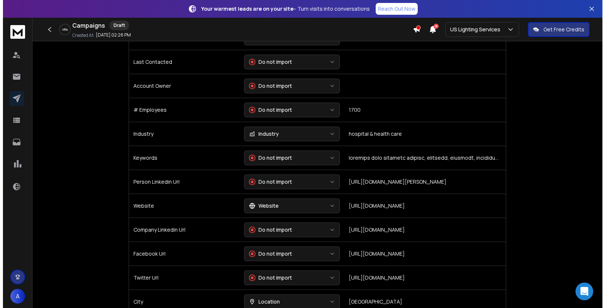
scroll to position [561, 0]
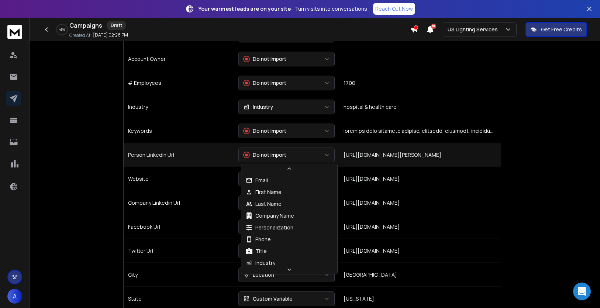
click at [281, 155] on div "Do not import" at bounding box center [264, 154] width 43 height 7
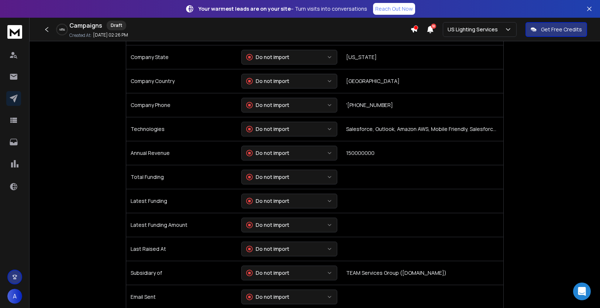
scroll to position [1298, 0]
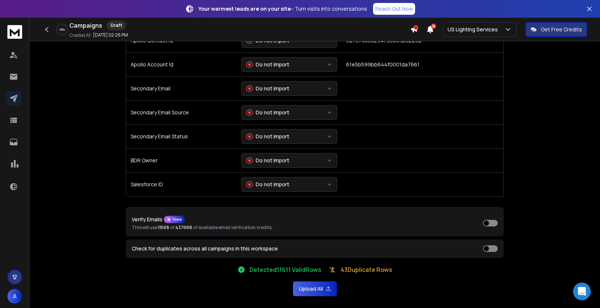
click at [309, 290] on button "Upload All" at bounding box center [315, 288] width 44 height 15
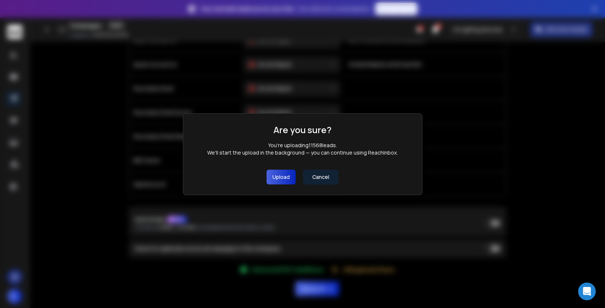
click at [273, 174] on button "Upload" at bounding box center [281, 177] width 29 height 15
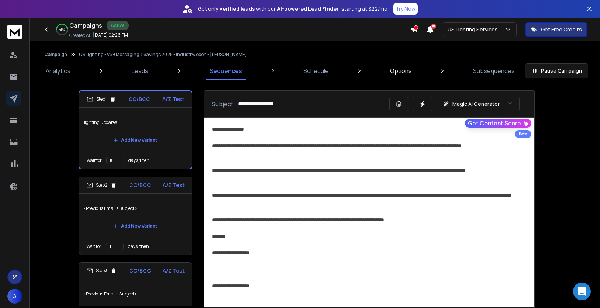
click at [386, 72] on link "Options" at bounding box center [400, 71] width 31 height 18
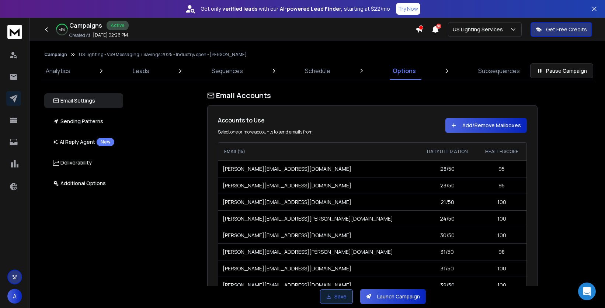
click at [332, 295] on button "Save" at bounding box center [336, 296] width 33 height 15
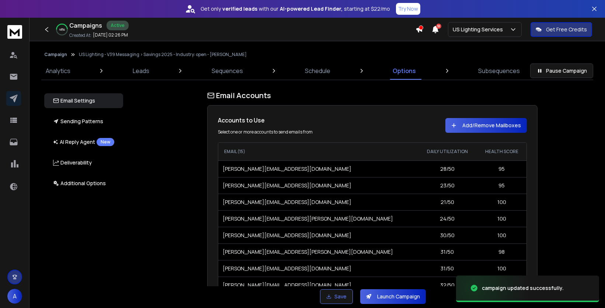
click at [378, 296] on button "Launch Campaign" at bounding box center [393, 296] width 66 height 15
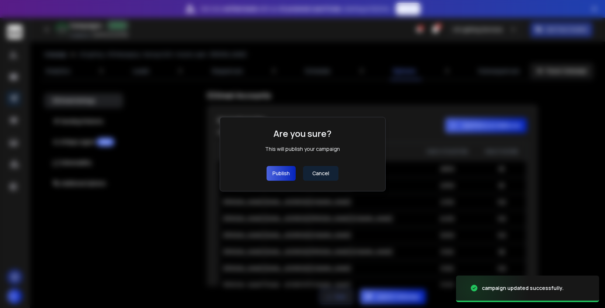
click at [287, 176] on button "Publish" at bounding box center [281, 173] width 29 height 15
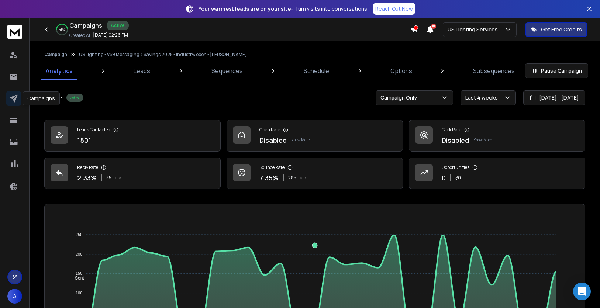
click at [16, 98] on icon at bounding box center [13, 98] width 9 height 9
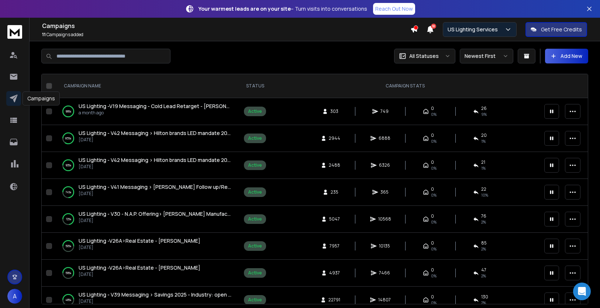
click at [495, 31] on p "US Lighting Services" at bounding box center [473, 29] width 53 height 7
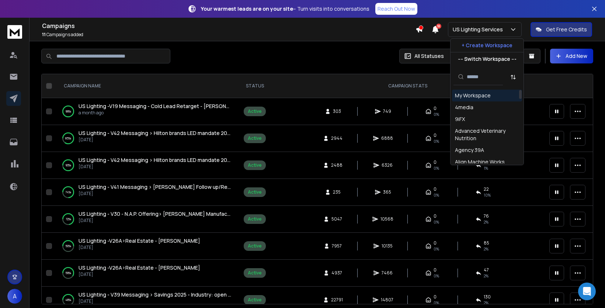
click at [488, 96] on div "My Workspace" at bounding box center [473, 95] width 36 height 7
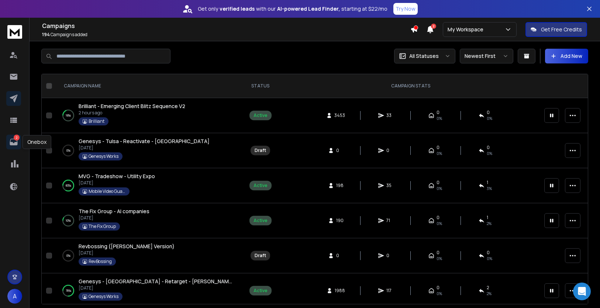
click at [15, 144] on icon at bounding box center [14, 142] width 8 height 7
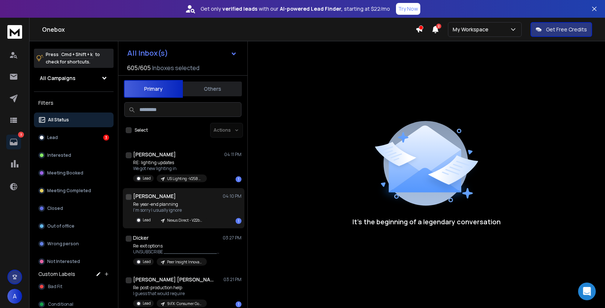
click at [180, 206] on p "Re: year-end planning" at bounding box center [170, 204] width 74 height 6
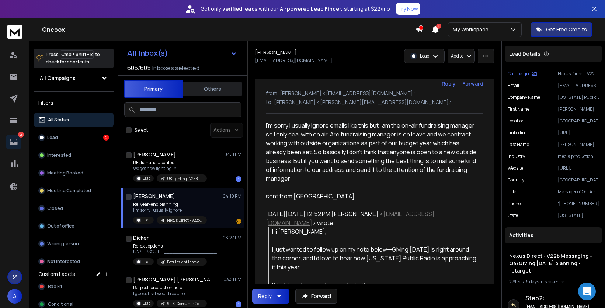
scroll to position [52, 0]
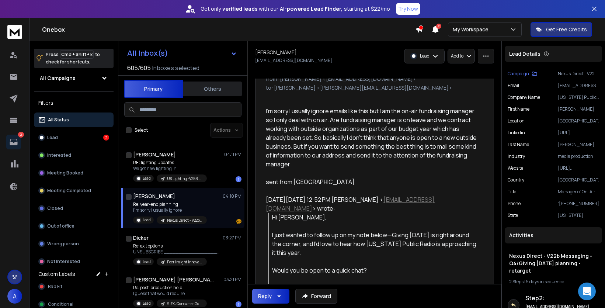
click at [581, 169] on p "https://cpr.org" at bounding box center [578, 168] width 41 height 6
click at [572, 168] on p "https://cpr.org" at bounding box center [578, 168] width 41 height 6
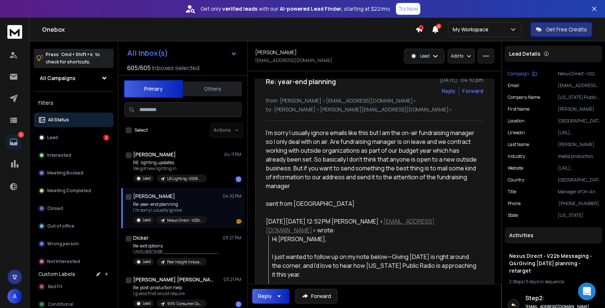
scroll to position [48, 0]
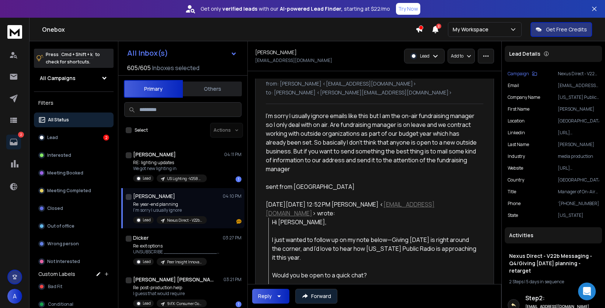
click at [312, 297] on button "Forward" at bounding box center [316, 296] width 42 height 15
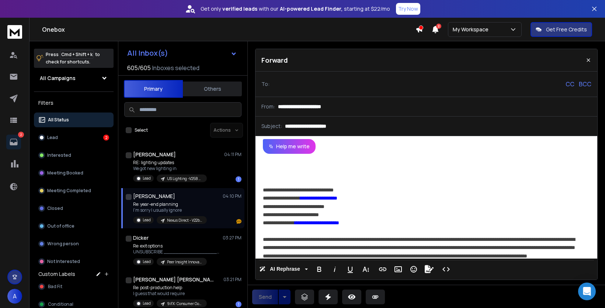
click at [309, 87] on input at bounding box center [299, 83] width 52 height 13
type input "**********"
click at [315, 176] on div at bounding box center [426, 173] width 327 height 8
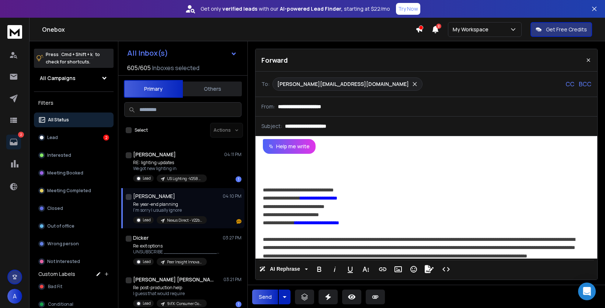
click at [587, 59] on icon at bounding box center [588, 59] width 3 height 3
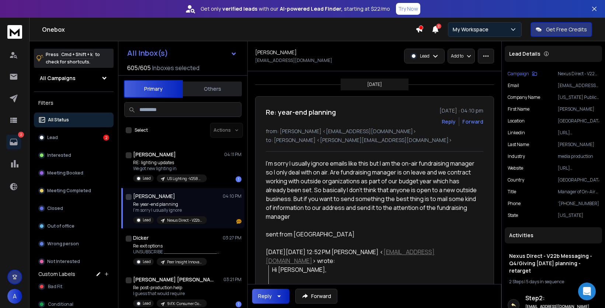
click at [489, 30] on p "My Workspace" at bounding box center [472, 29] width 39 height 7
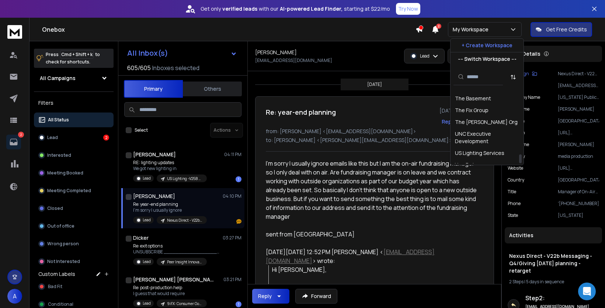
drag, startPoint x: 520, startPoint y: 95, endPoint x: 517, endPoint y: 166, distance: 70.5
click at [519, 170] on body "Get only verified leads with our AI-powered Lead Finder, starting at $22/mo Try…" at bounding box center [302, 154] width 605 height 308
click at [523, 97] on div "My Workspace 4media 9iFX Advanced Veterinary Nutrition Agency 39A Align Machine…" at bounding box center [487, 126] width 73 height 77
drag, startPoint x: 521, startPoint y: 104, endPoint x: 492, endPoint y: 142, distance: 48.0
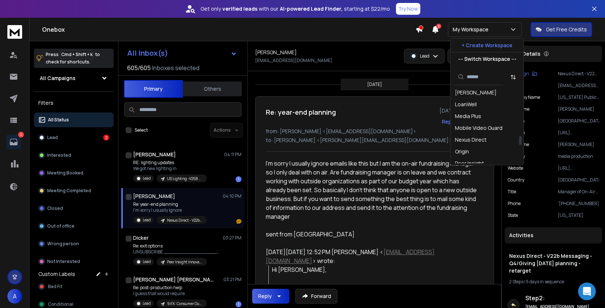
click at [521, 140] on div at bounding box center [520, 140] width 3 height 9
click at [482, 135] on div "Nexus Direct" at bounding box center [471, 138] width 32 height 7
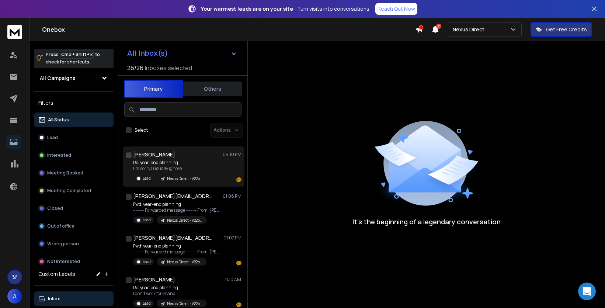
click at [174, 164] on p "Re: year-end planning" at bounding box center [170, 163] width 74 height 6
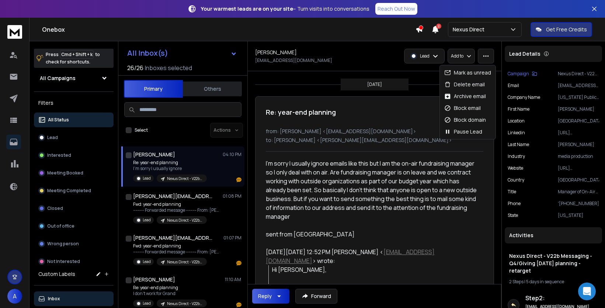
click at [491, 58] on button "button" at bounding box center [486, 56] width 16 height 15
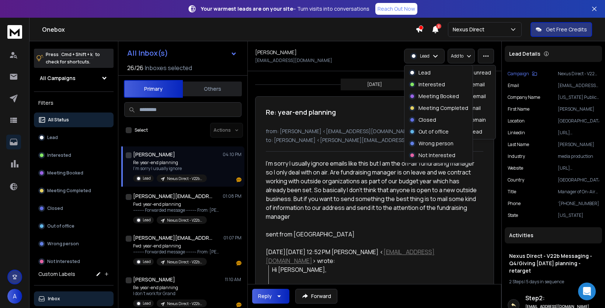
click at [427, 55] on p "Lead" at bounding box center [425, 56] width 10 height 6
click at [430, 84] on p "Interested" at bounding box center [432, 84] width 27 height 7
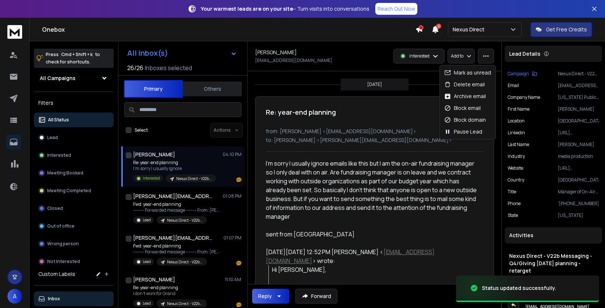
click at [487, 56] on icon "button" at bounding box center [486, 55] width 6 height 1
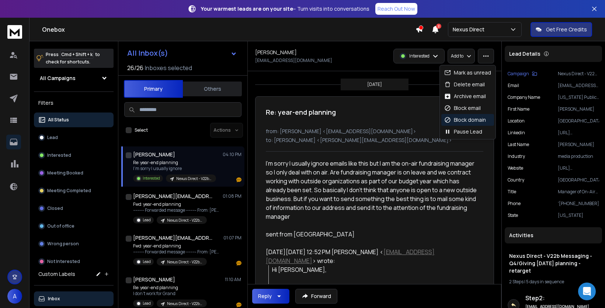
click at [475, 117] on div "Block domain" at bounding box center [465, 119] width 42 height 7
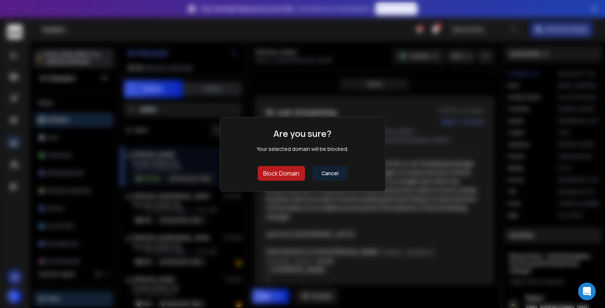
click at [283, 175] on button "Block Domain" at bounding box center [281, 173] width 47 height 15
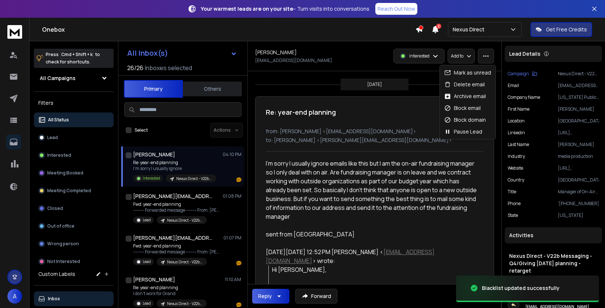
click at [489, 56] on icon "button" at bounding box center [486, 56] width 7 height 7
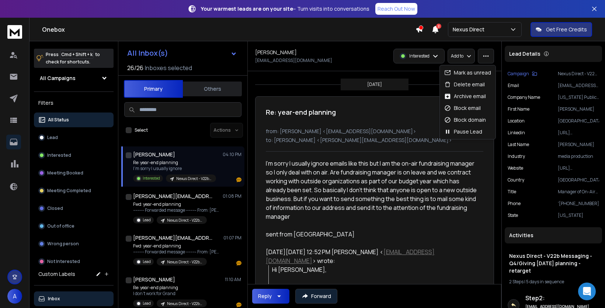
click at [322, 297] on button "Forward" at bounding box center [316, 296] width 42 height 15
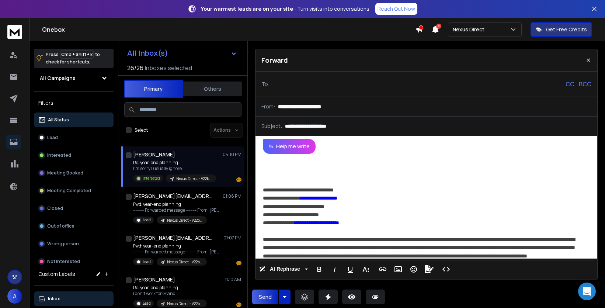
click at [283, 84] on input at bounding box center [299, 83] width 52 height 13
type input "**********"
click at [294, 158] on div "**********" at bounding box center [427, 206] width 342 height 105
click at [265, 298] on button "Send" at bounding box center [265, 297] width 26 height 15
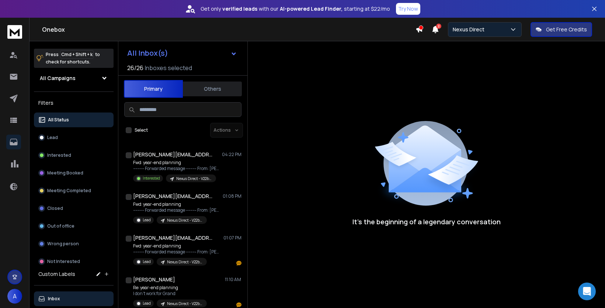
click at [476, 32] on p "Nexus Direct" at bounding box center [470, 29] width 35 height 7
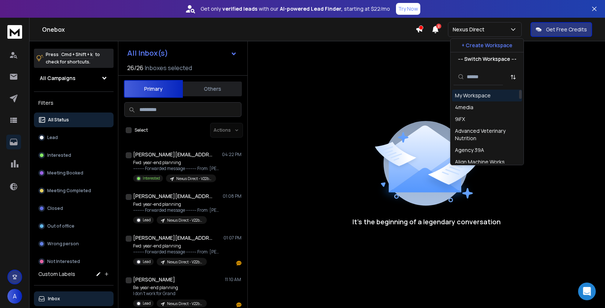
click at [476, 93] on div "My Workspace" at bounding box center [473, 95] width 36 height 7
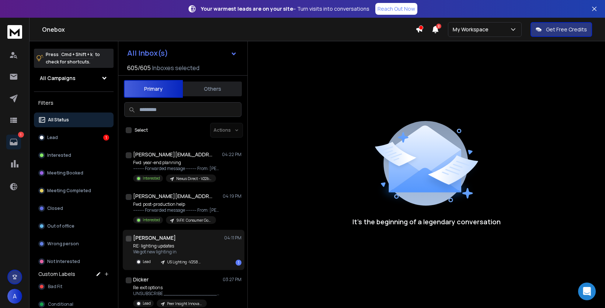
click at [194, 255] on div "RE: lighting updates We got new lighting in Lead US Lighting -V25B >Manufacturi…" at bounding box center [170, 254] width 74 height 22
